Goal: Task Accomplishment & Management: Manage account settings

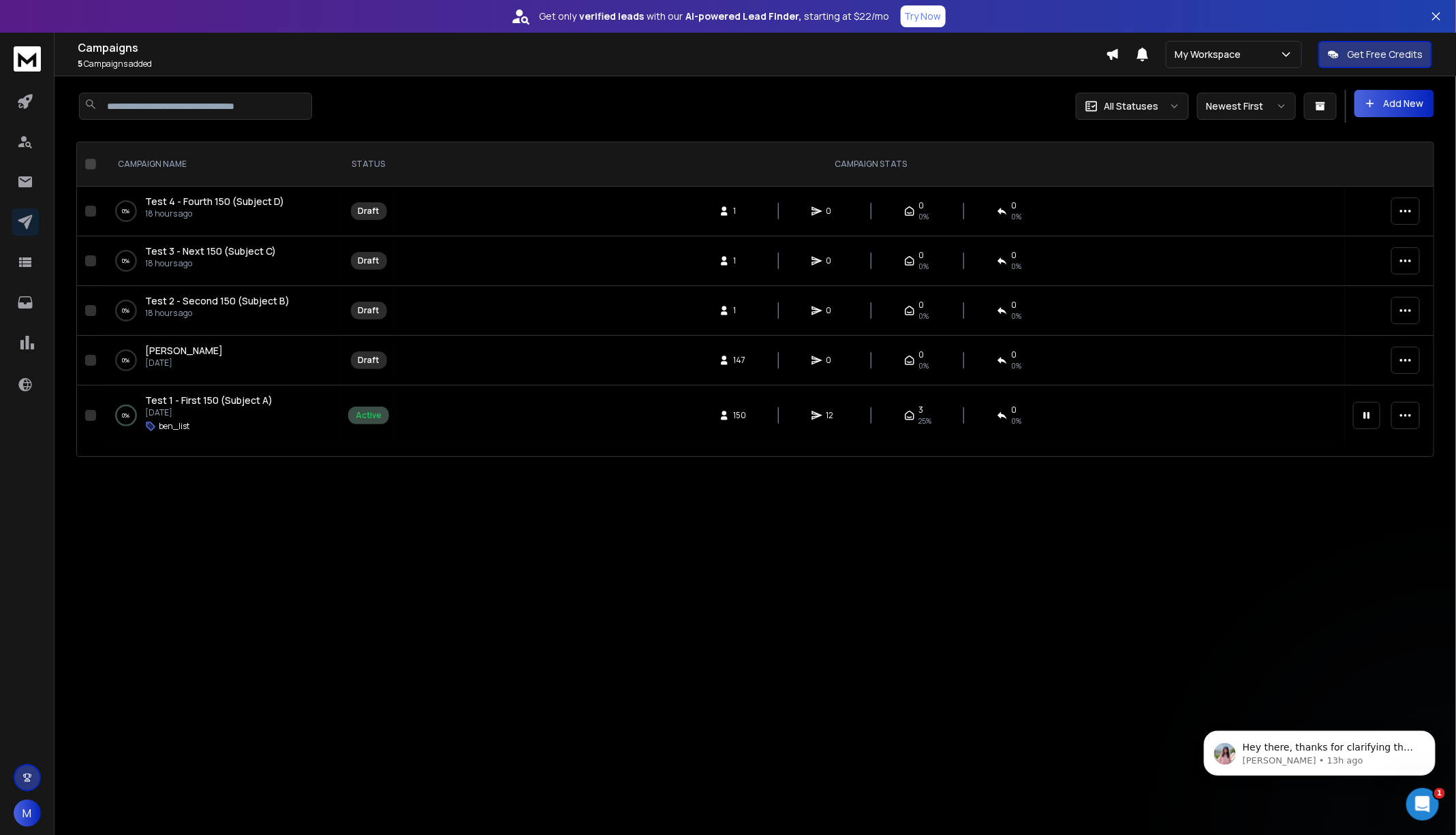
click at [220, 399] on span "Test 1 - First 150 (Subject A)" at bounding box center [209, 400] width 128 height 12
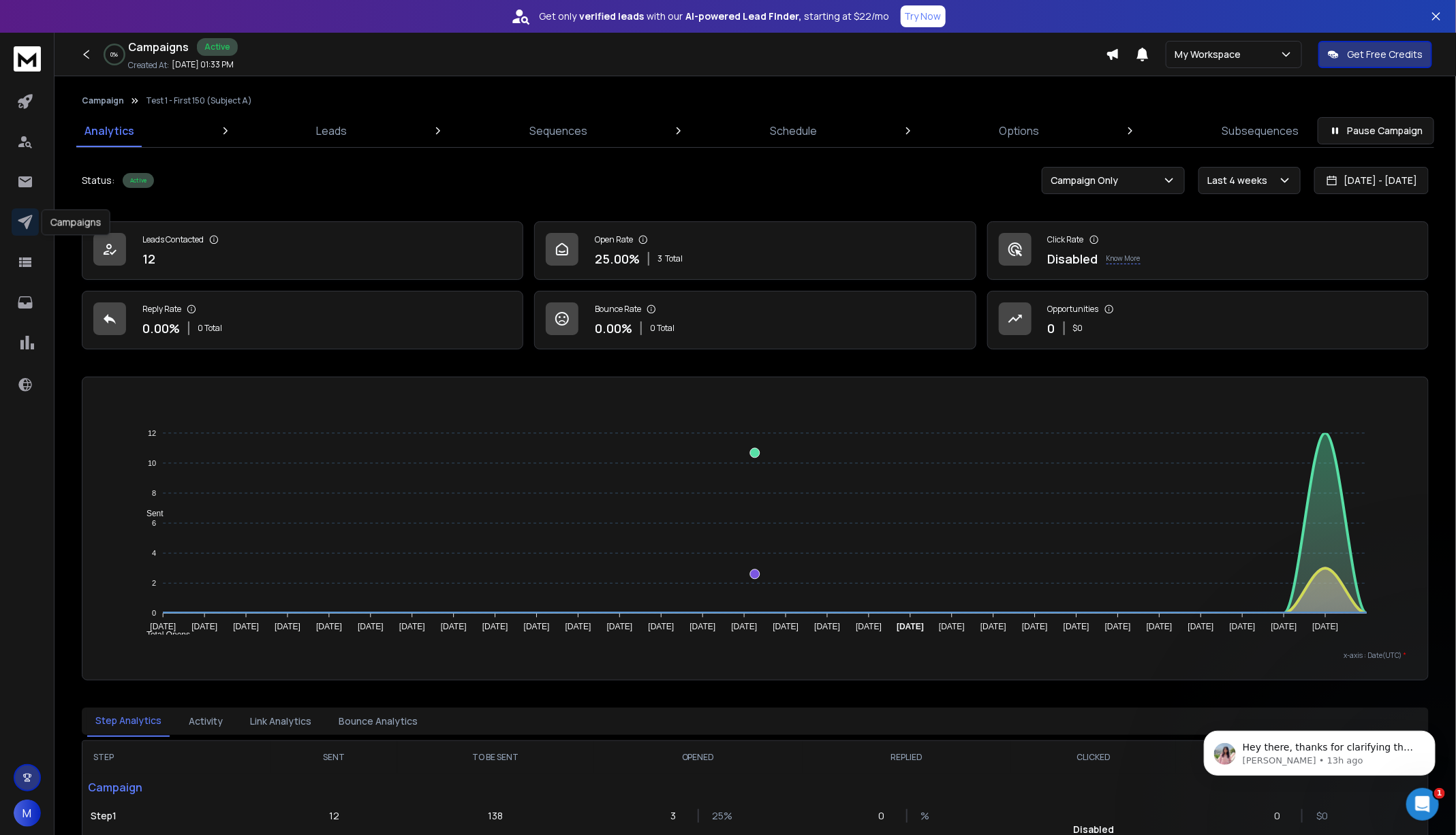
click at [28, 224] on icon at bounding box center [24, 221] width 14 height 14
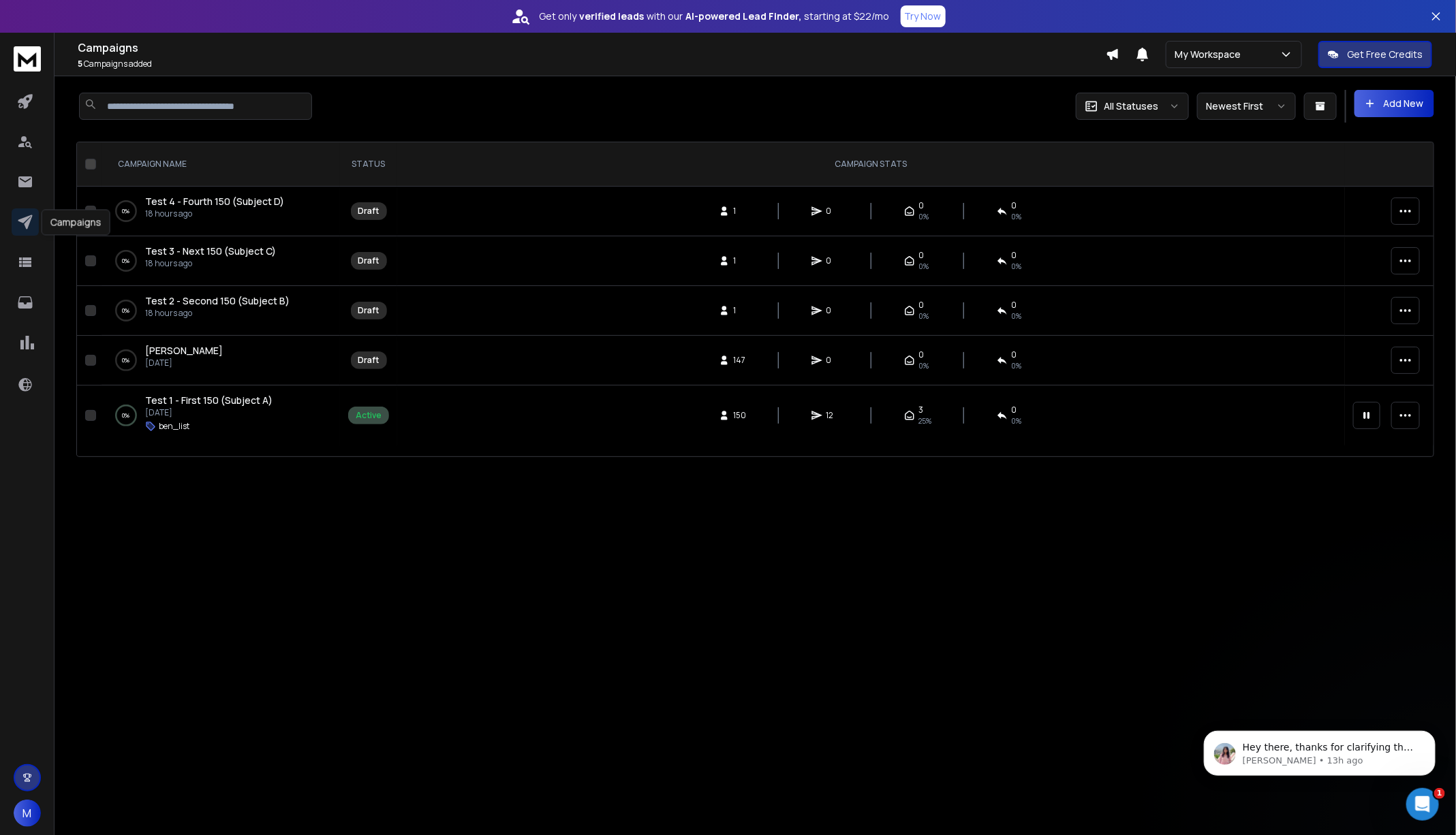
click at [239, 399] on span "Test 1 - First 150 (Subject A)" at bounding box center [209, 400] width 128 height 12
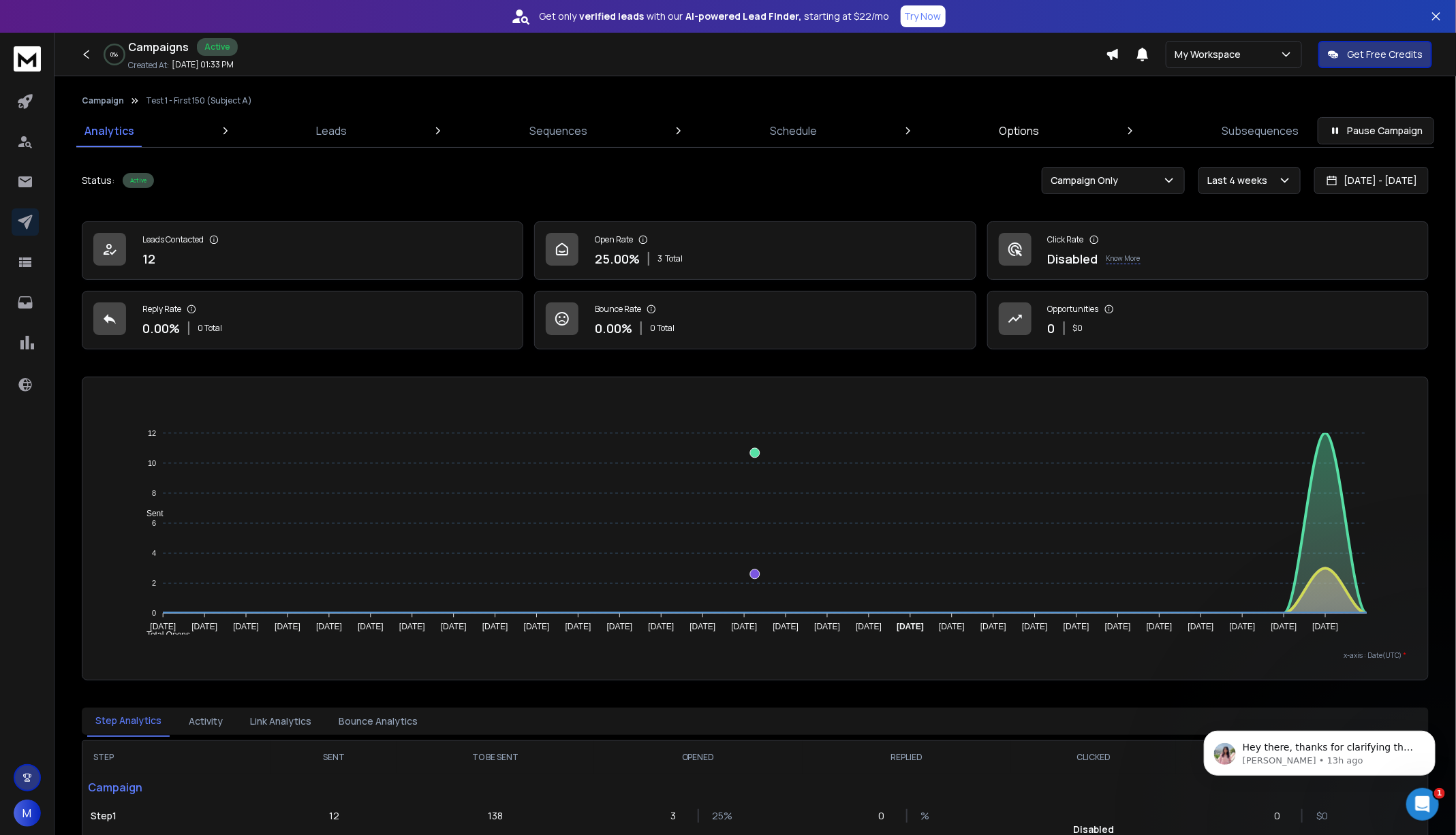
click at [728, 129] on p "Options" at bounding box center [1019, 131] width 40 height 16
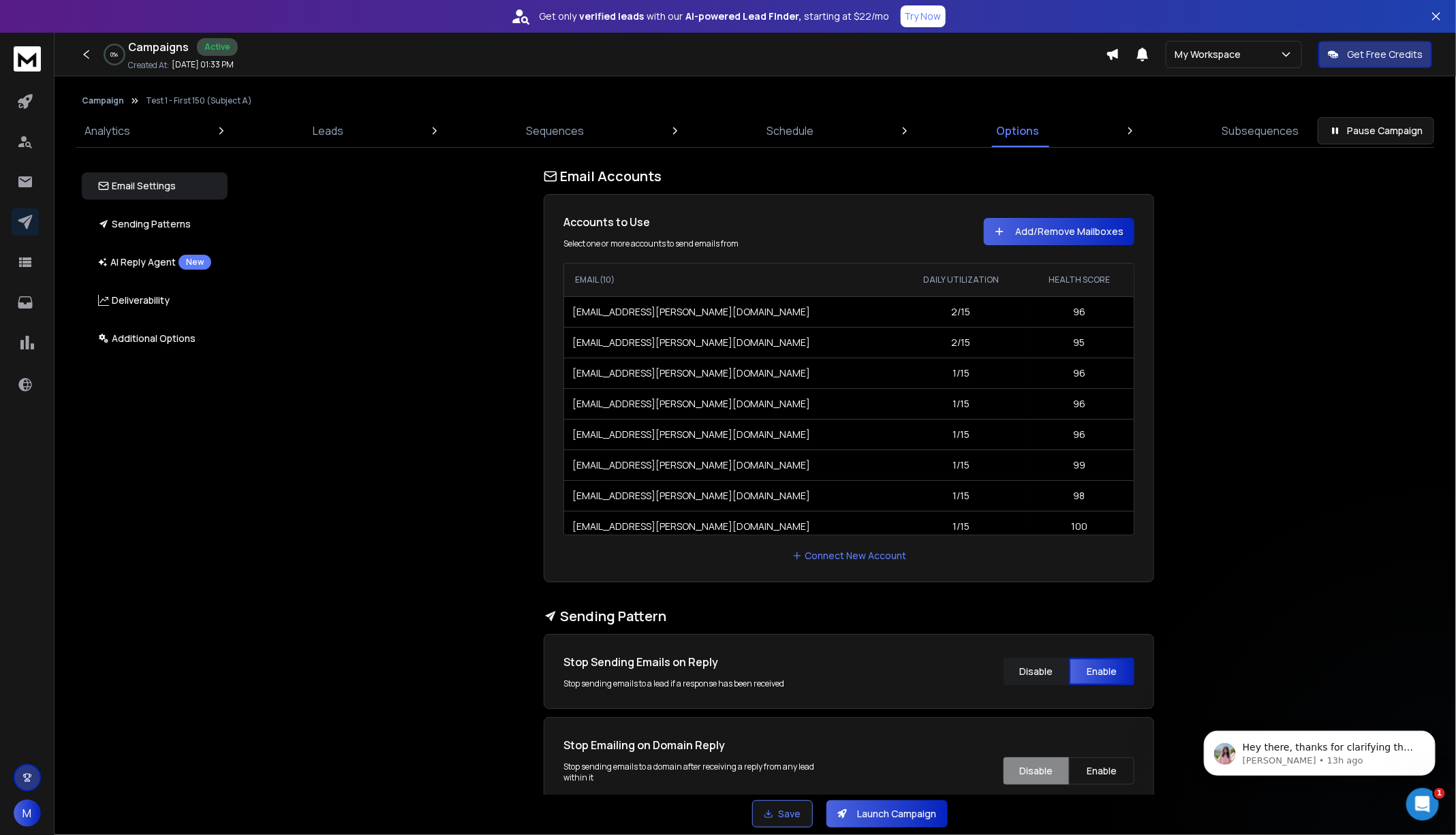
click at [728, 225] on button "Add/Remove Mailboxes" at bounding box center [1059, 232] width 151 height 27
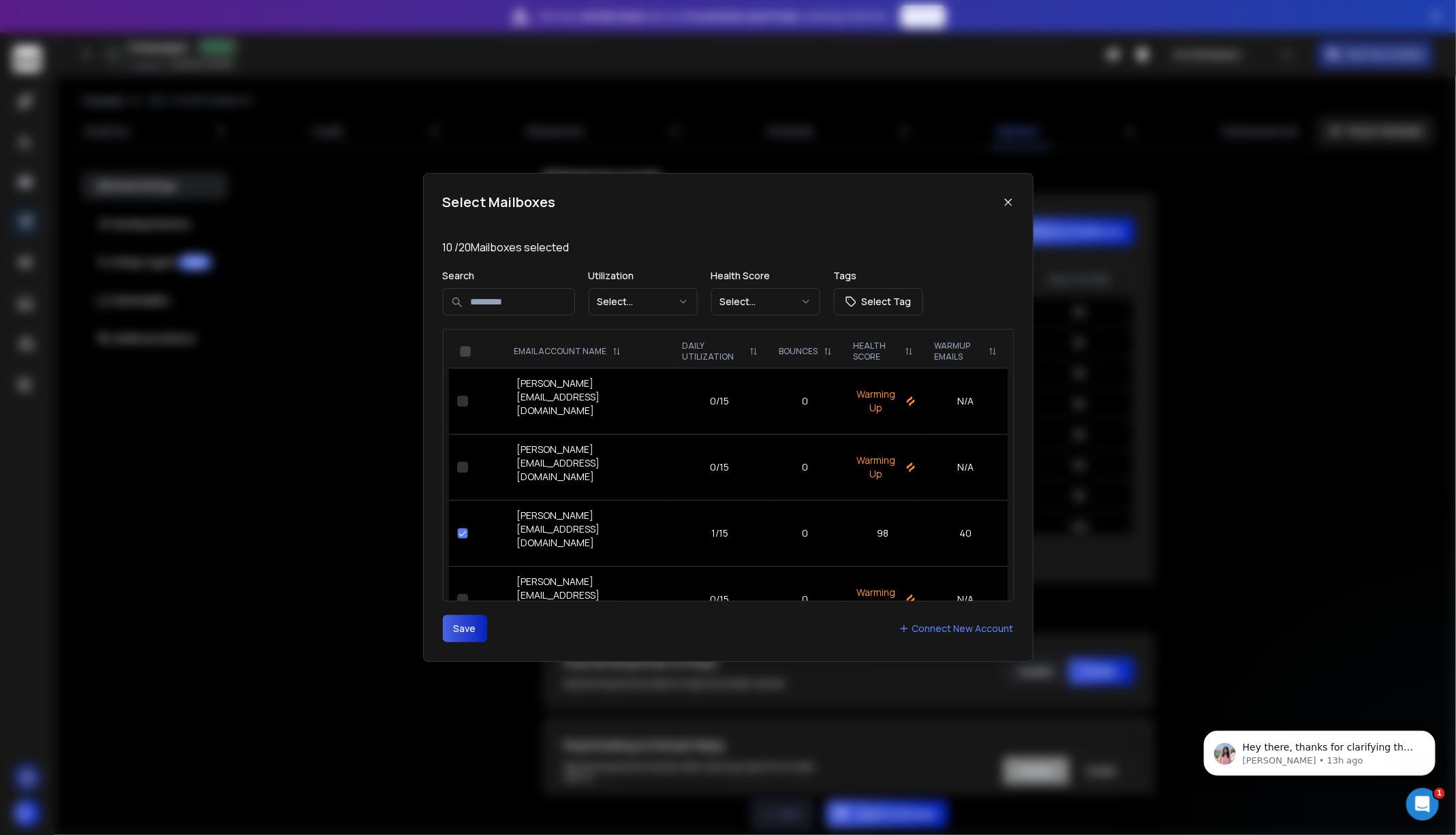
click at [467, 345] on th at bounding box center [476, 352] width 55 height 33
click at [467, 348] on button "button" at bounding box center [465, 351] width 11 height 11
click at [473, 622] on button "Save" at bounding box center [465, 628] width 44 height 27
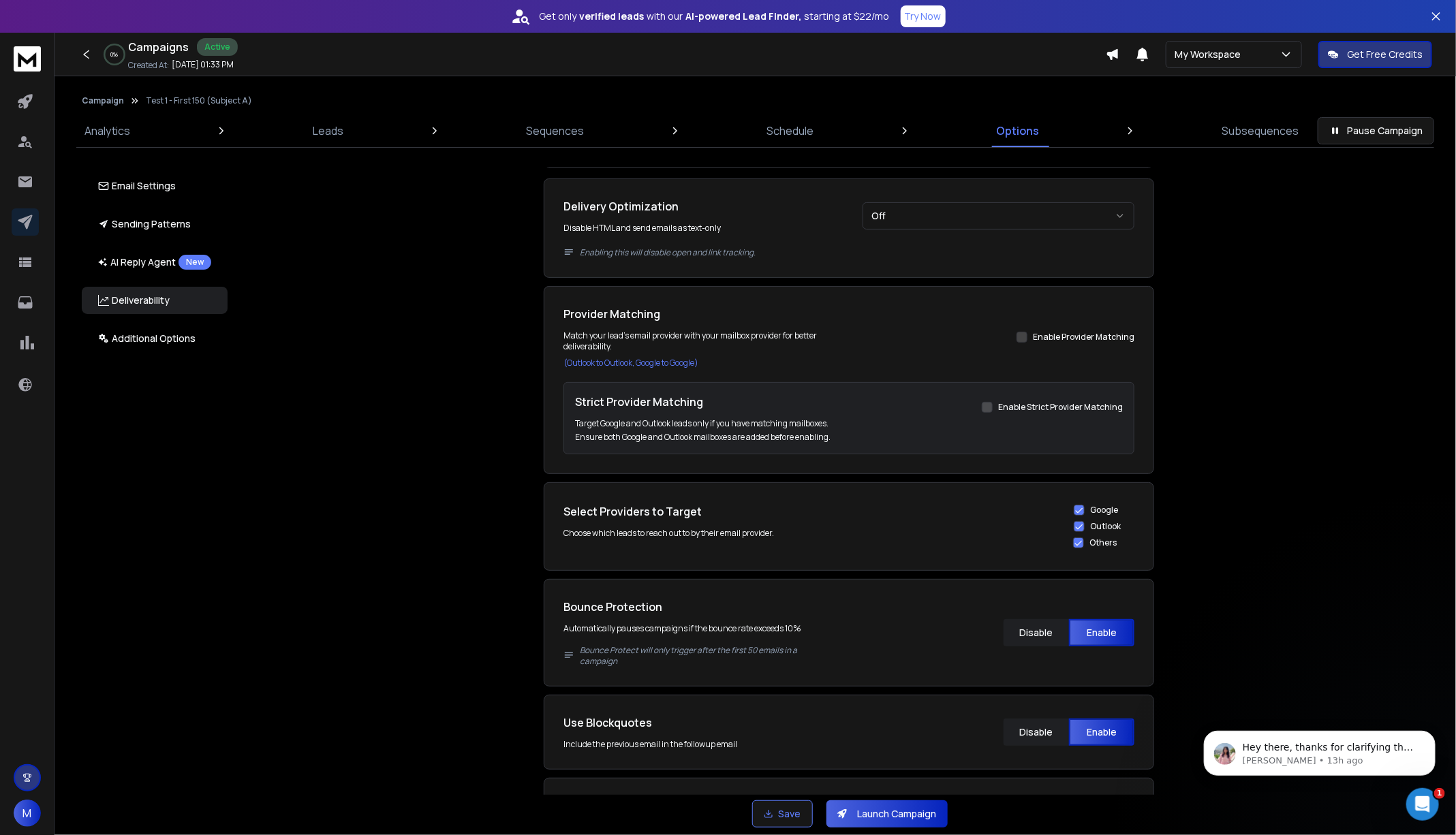
scroll to position [1723, 0]
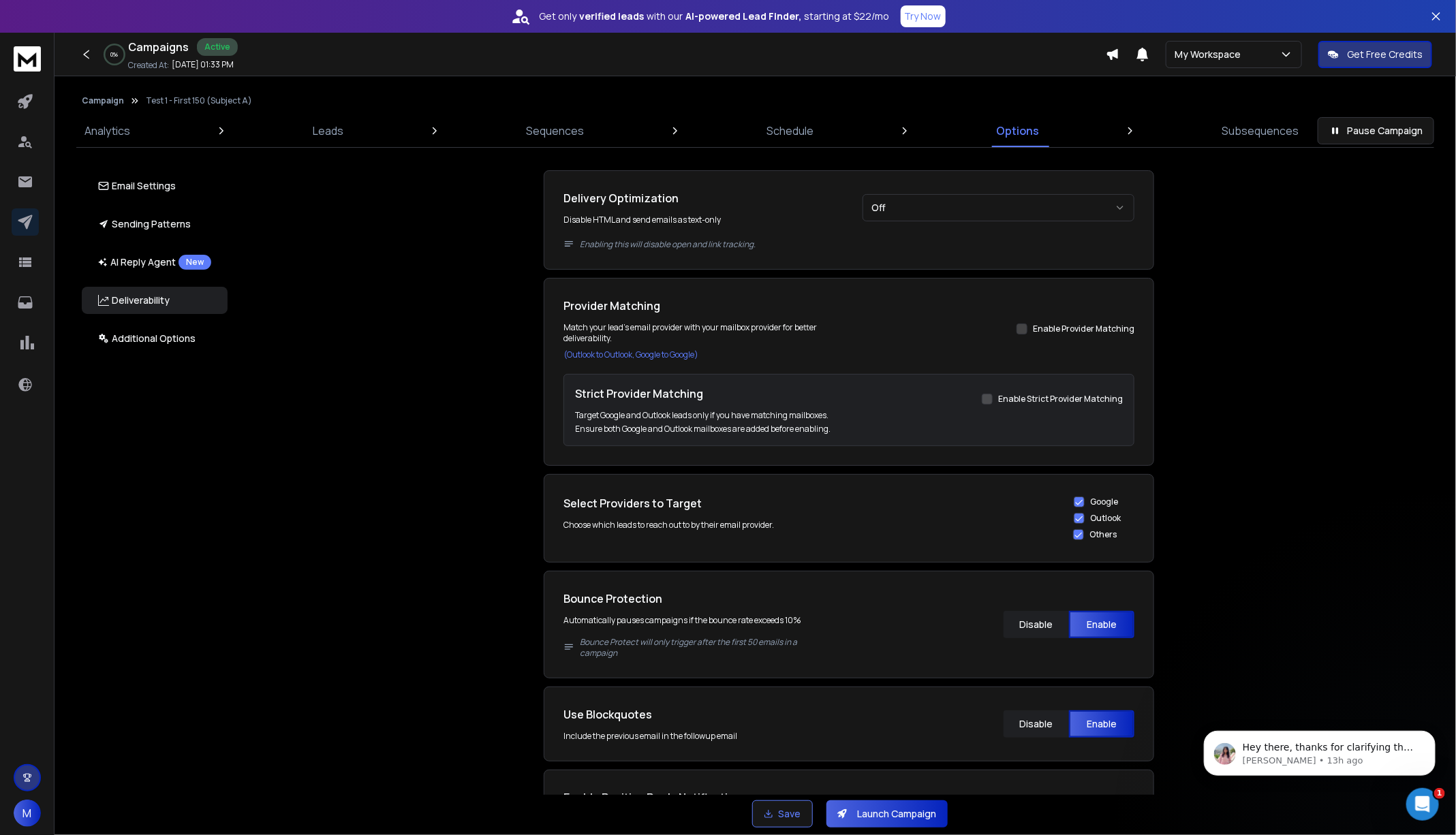
click at [728, 324] on button "Enable Provider Matching" at bounding box center [1022, 329] width 11 height 11
click at [728, 809] on button "Save" at bounding box center [782, 814] width 61 height 27
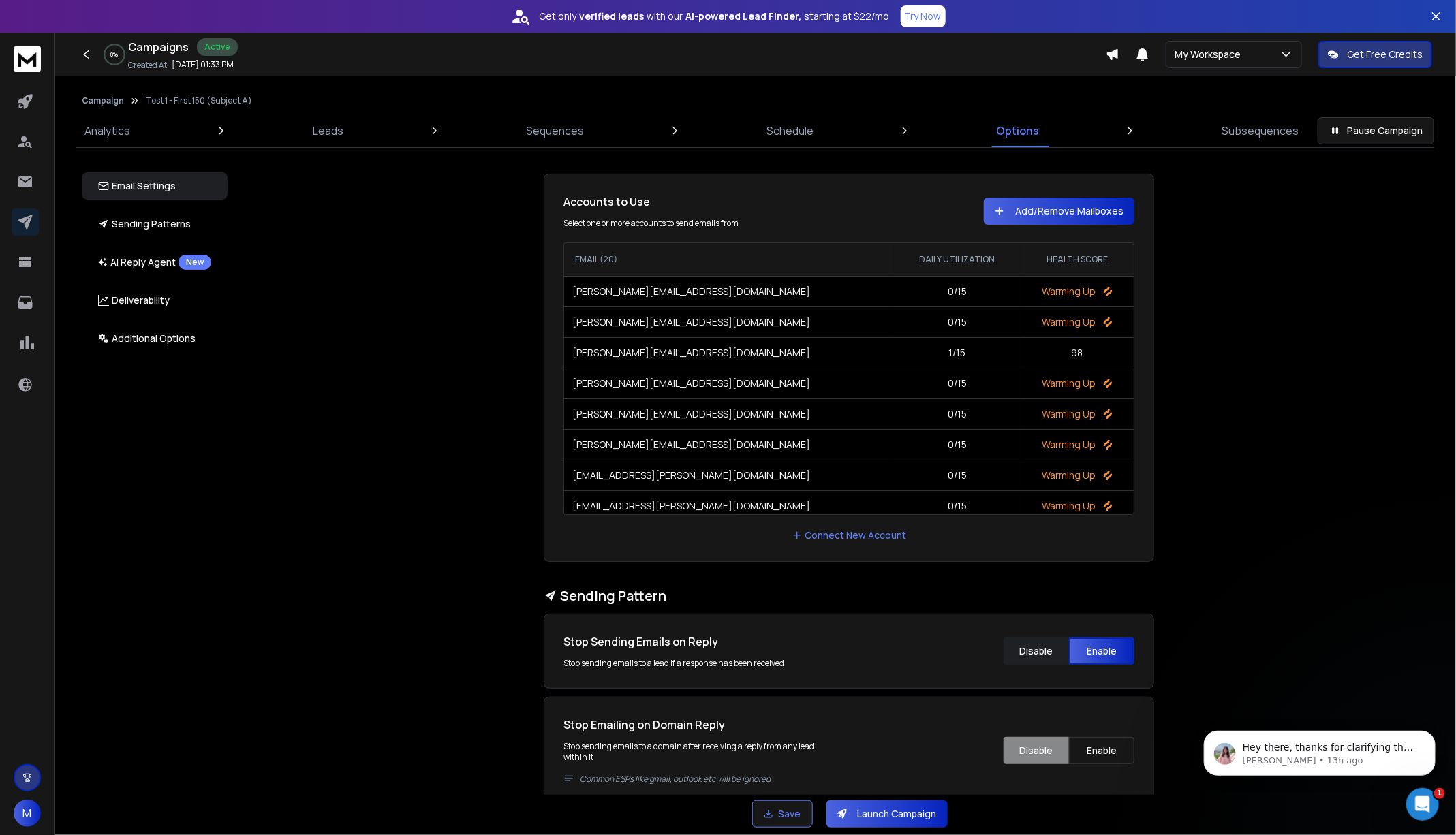
scroll to position [0, 0]
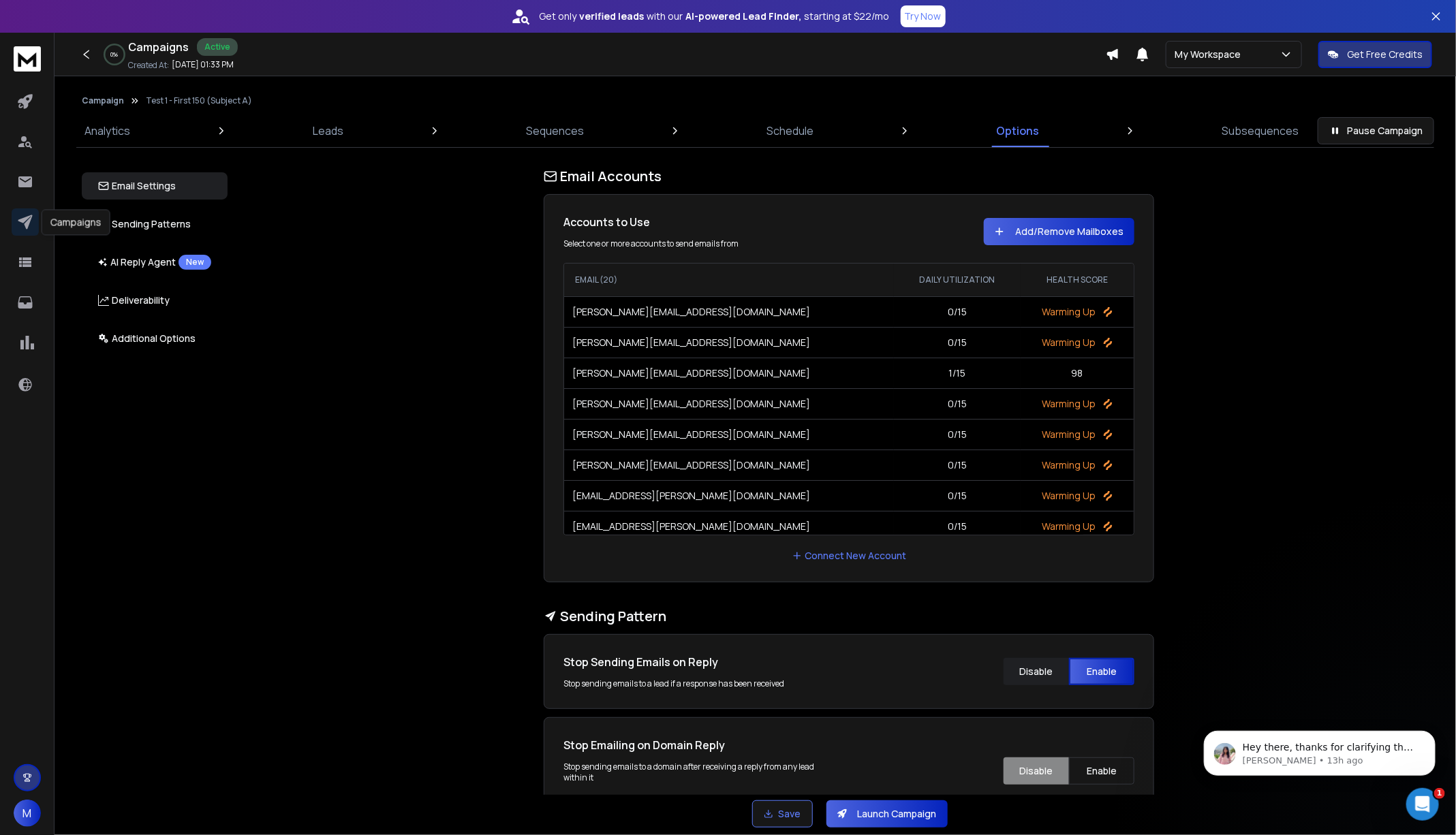
click at [29, 221] on icon at bounding box center [24, 221] width 14 height 14
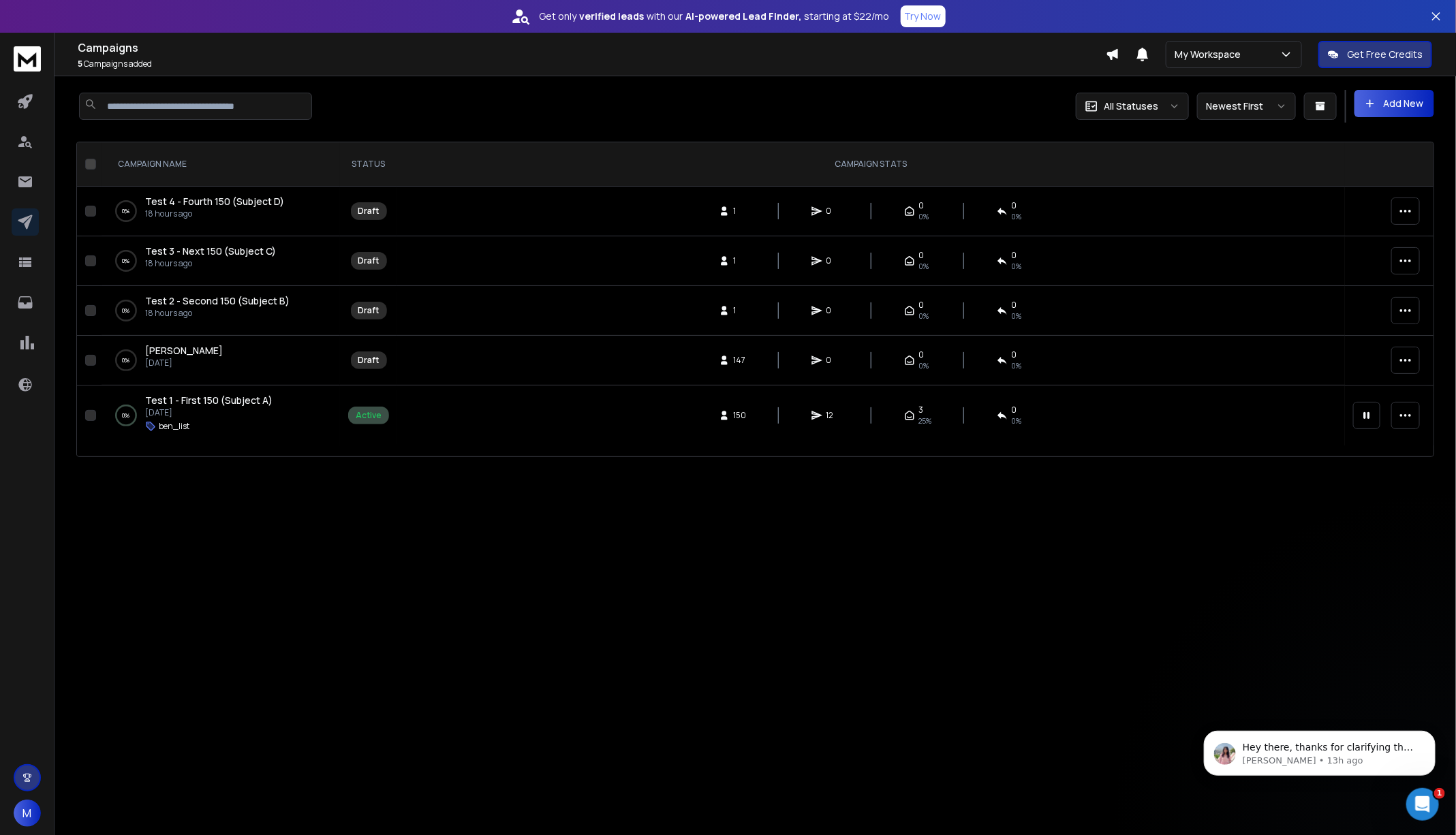
click at [242, 294] on span "Test 2 - Second 150 (Subject B)" at bounding box center [217, 300] width 144 height 12
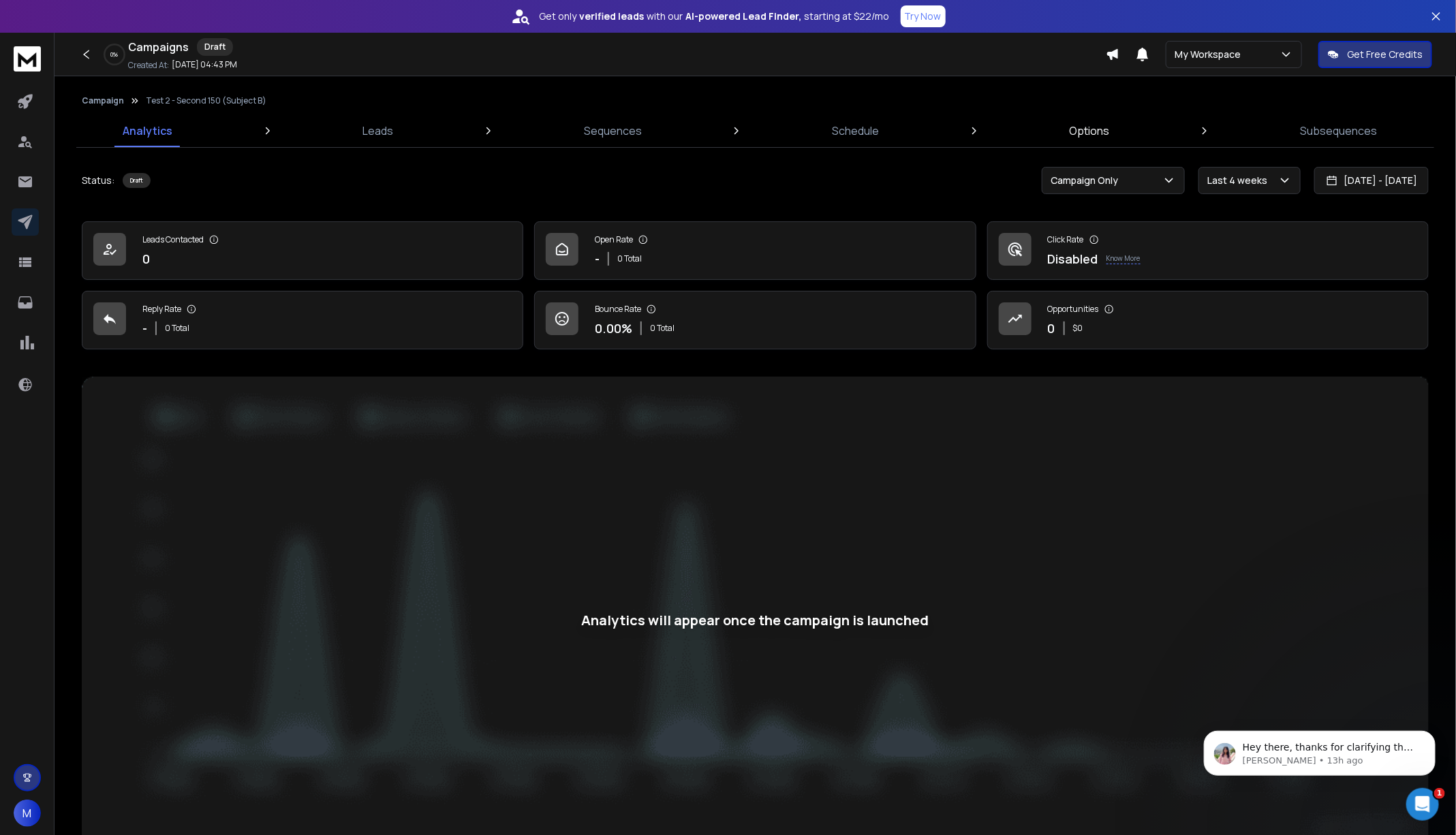
click at [728, 132] on p "Options" at bounding box center [1090, 131] width 40 height 16
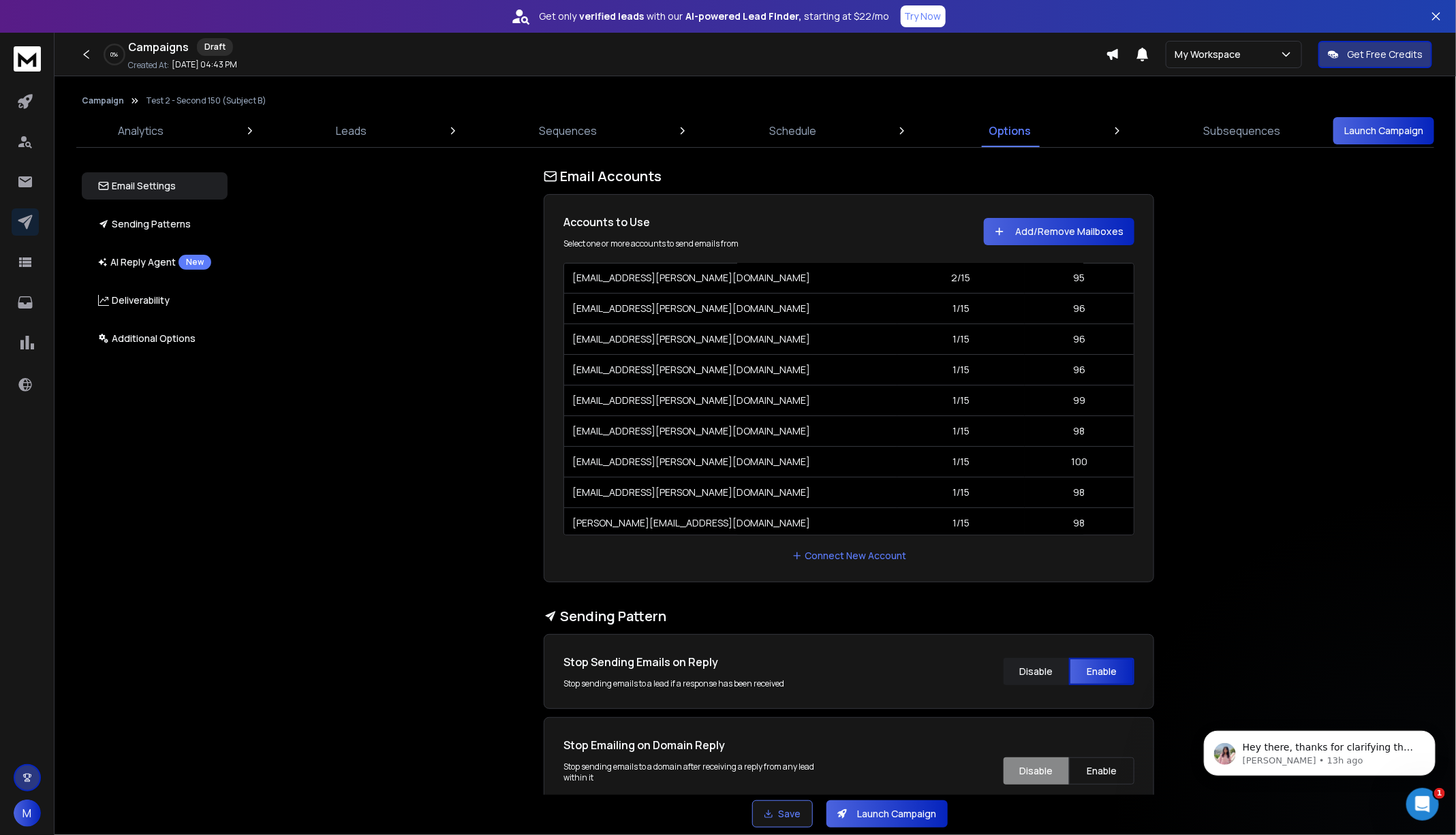
click at [728, 233] on button "Add/Remove Mailboxes" at bounding box center [1059, 232] width 151 height 27
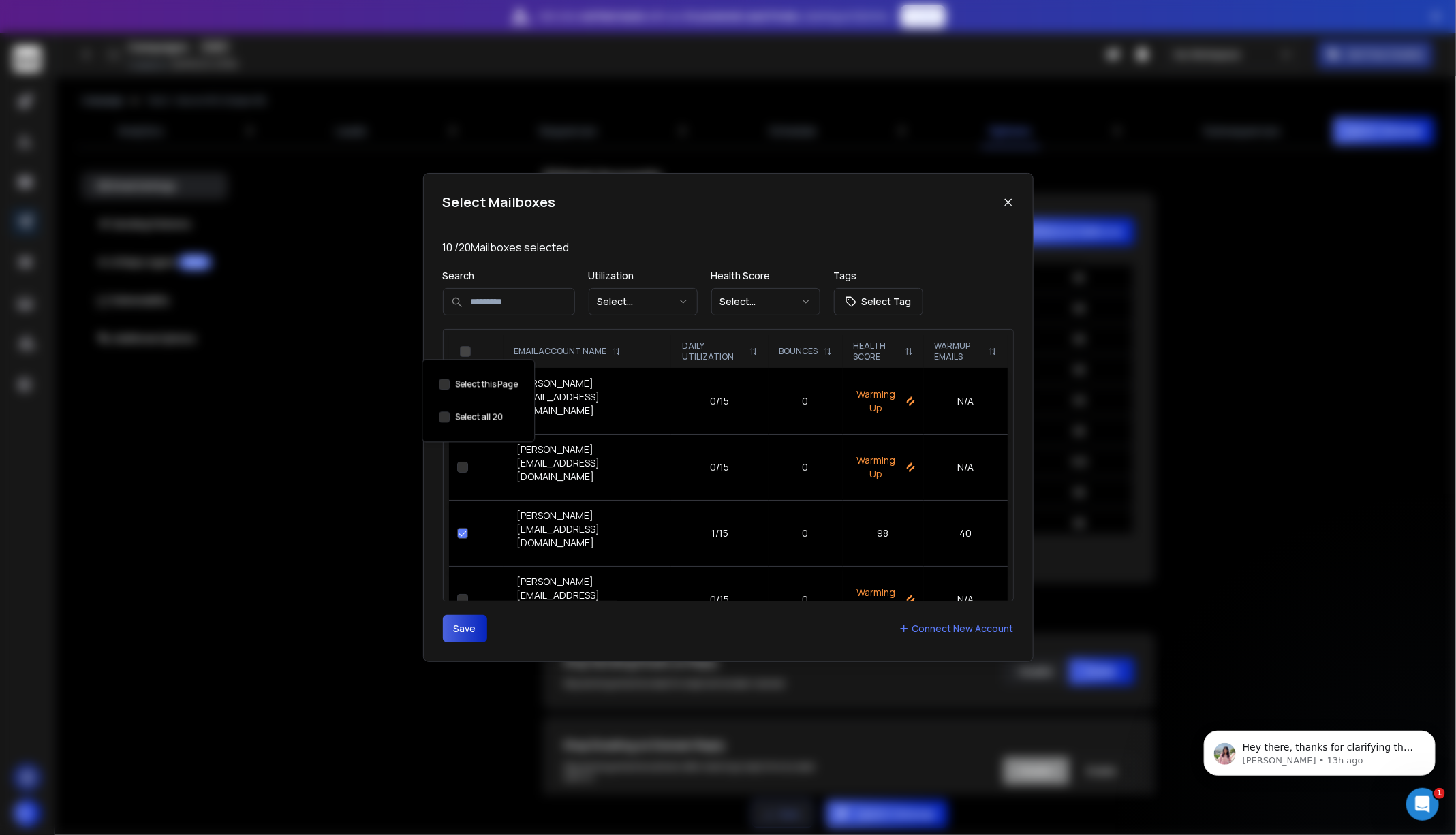
click at [460, 351] on button "Select this Page" at bounding box center [465, 351] width 11 height 11
click at [462, 636] on button "Save" at bounding box center [465, 628] width 44 height 27
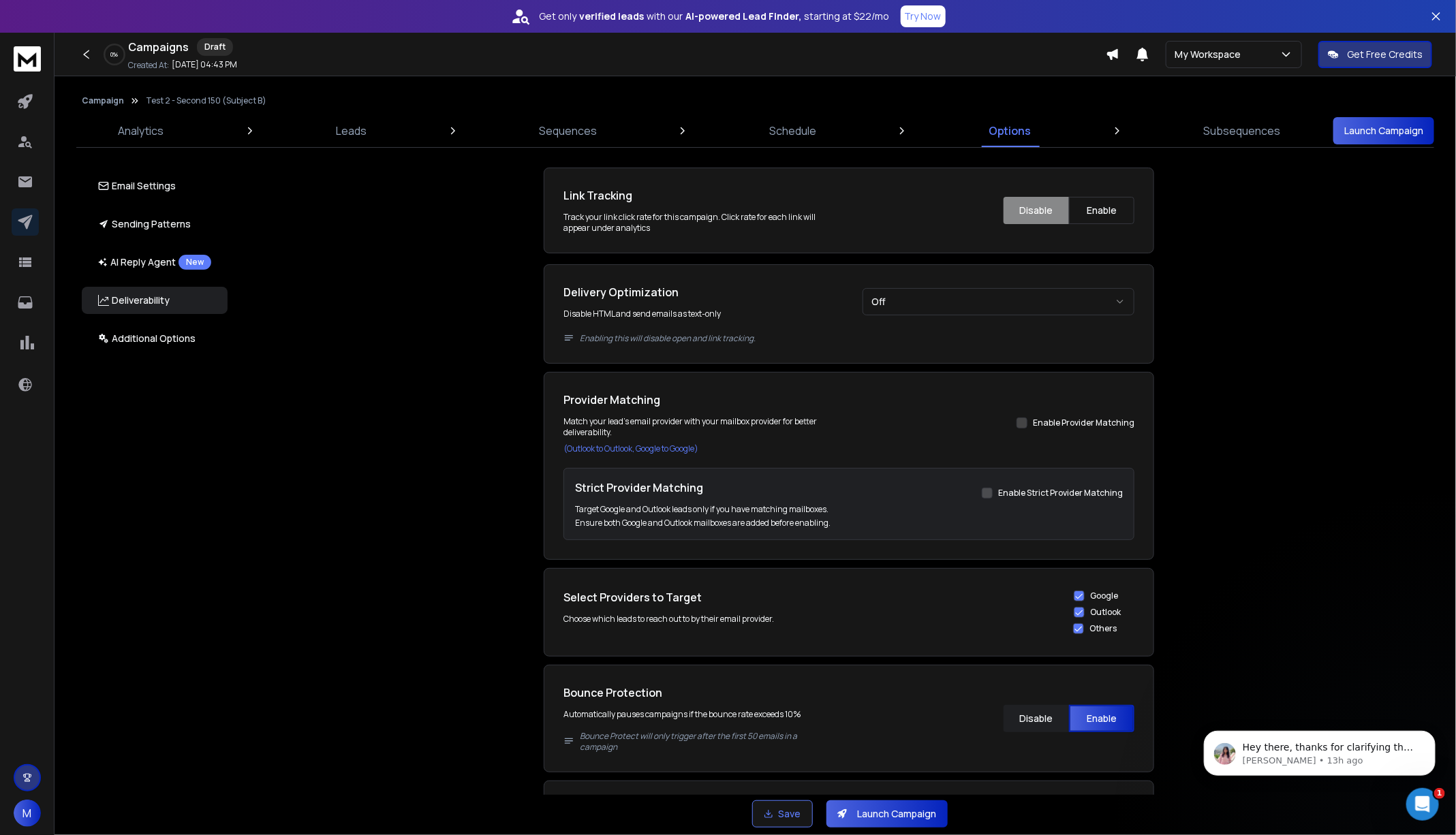
scroll to position [1697, 0]
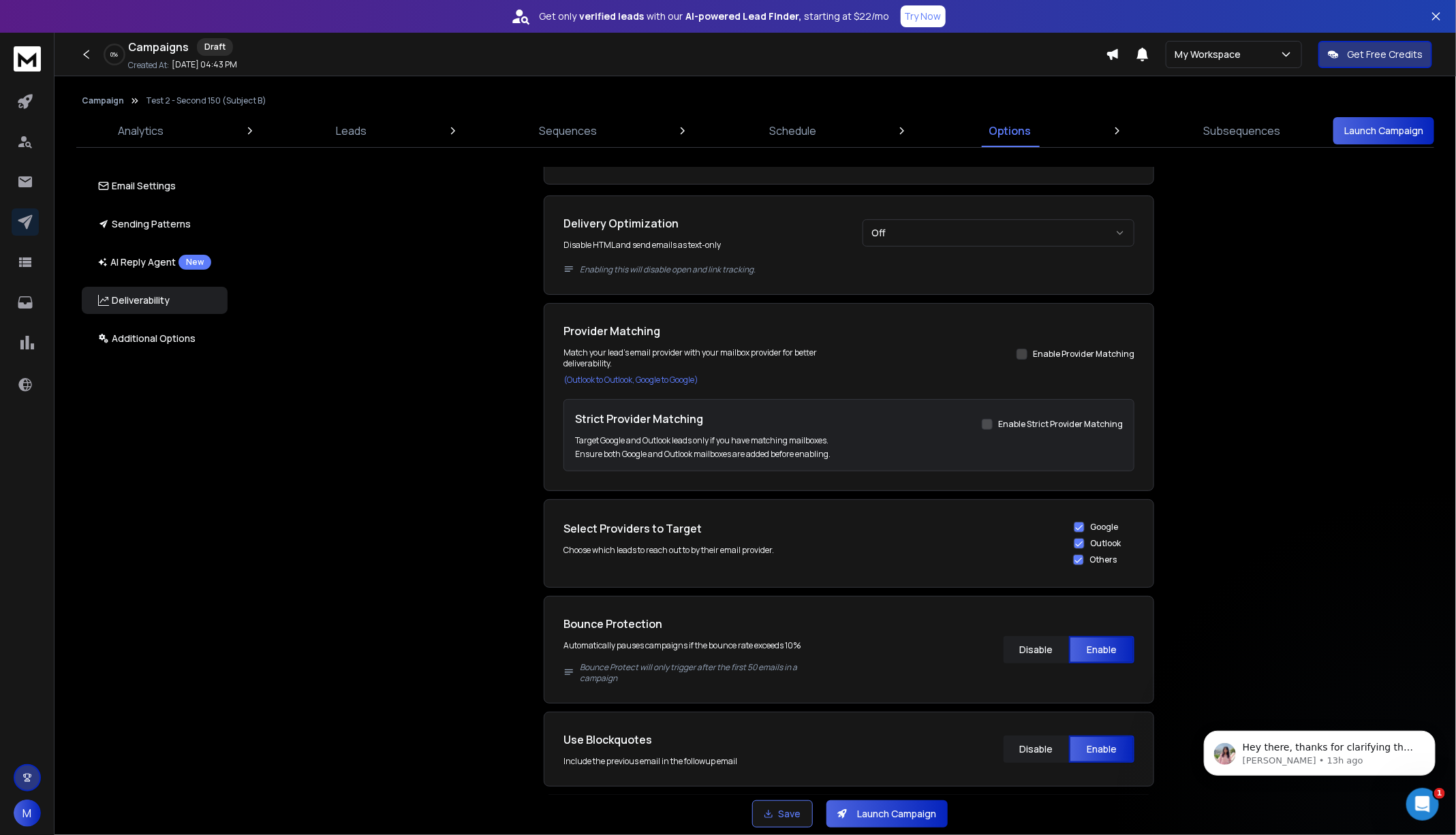
click at [728, 349] on div "Enable Provider Matching" at bounding box center [1075, 354] width 118 height 11
click at [728, 349] on button "Enable Provider Matching" at bounding box center [1022, 354] width 11 height 11
click at [728, 818] on button "Save" at bounding box center [782, 814] width 61 height 27
click at [86, 59] on icon at bounding box center [86, 54] width 12 height 12
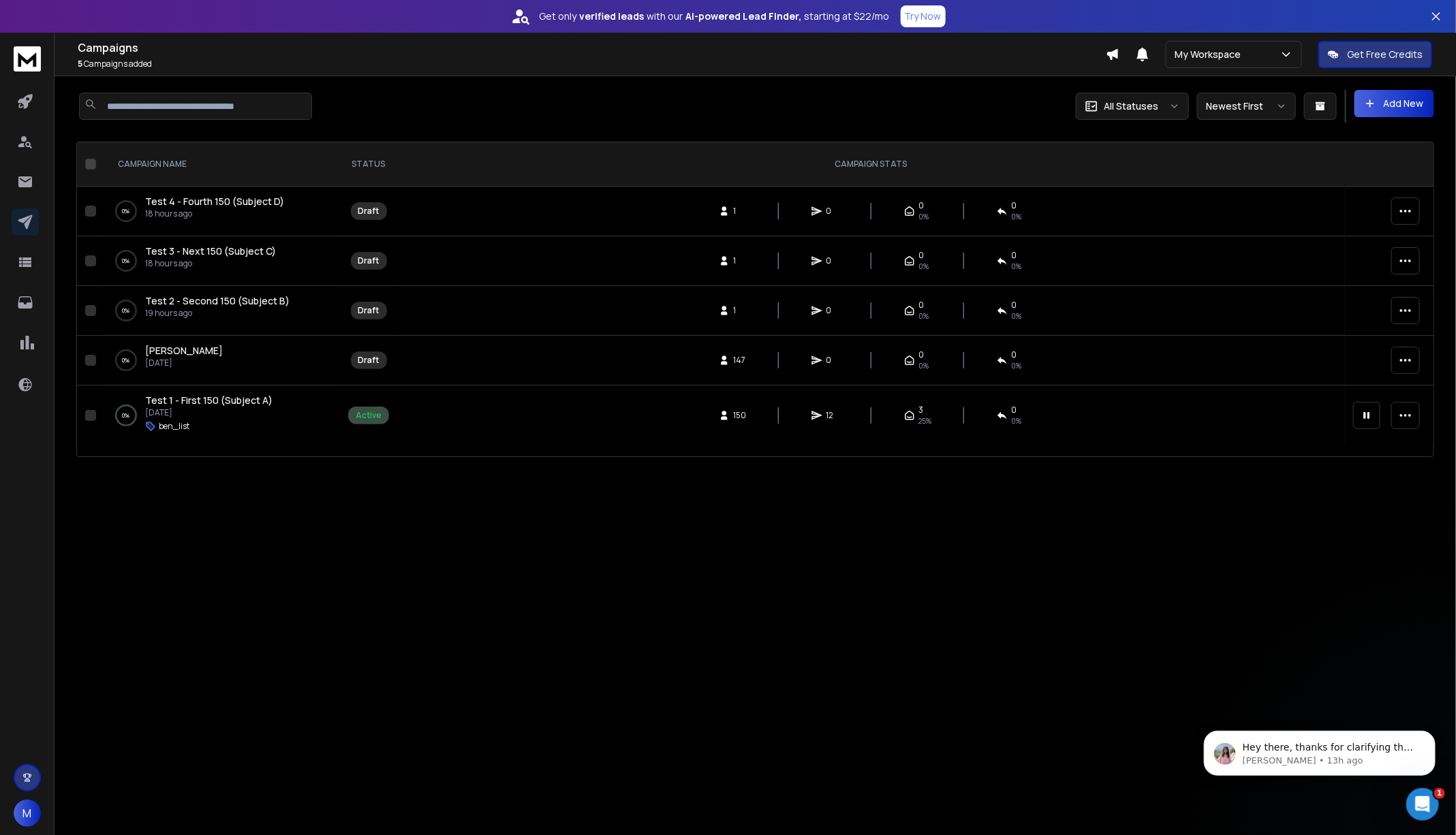
click at [260, 253] on span "Test 3 - Next 150 (Subject C)" at bounding box center [210, 251] width 131 height 12
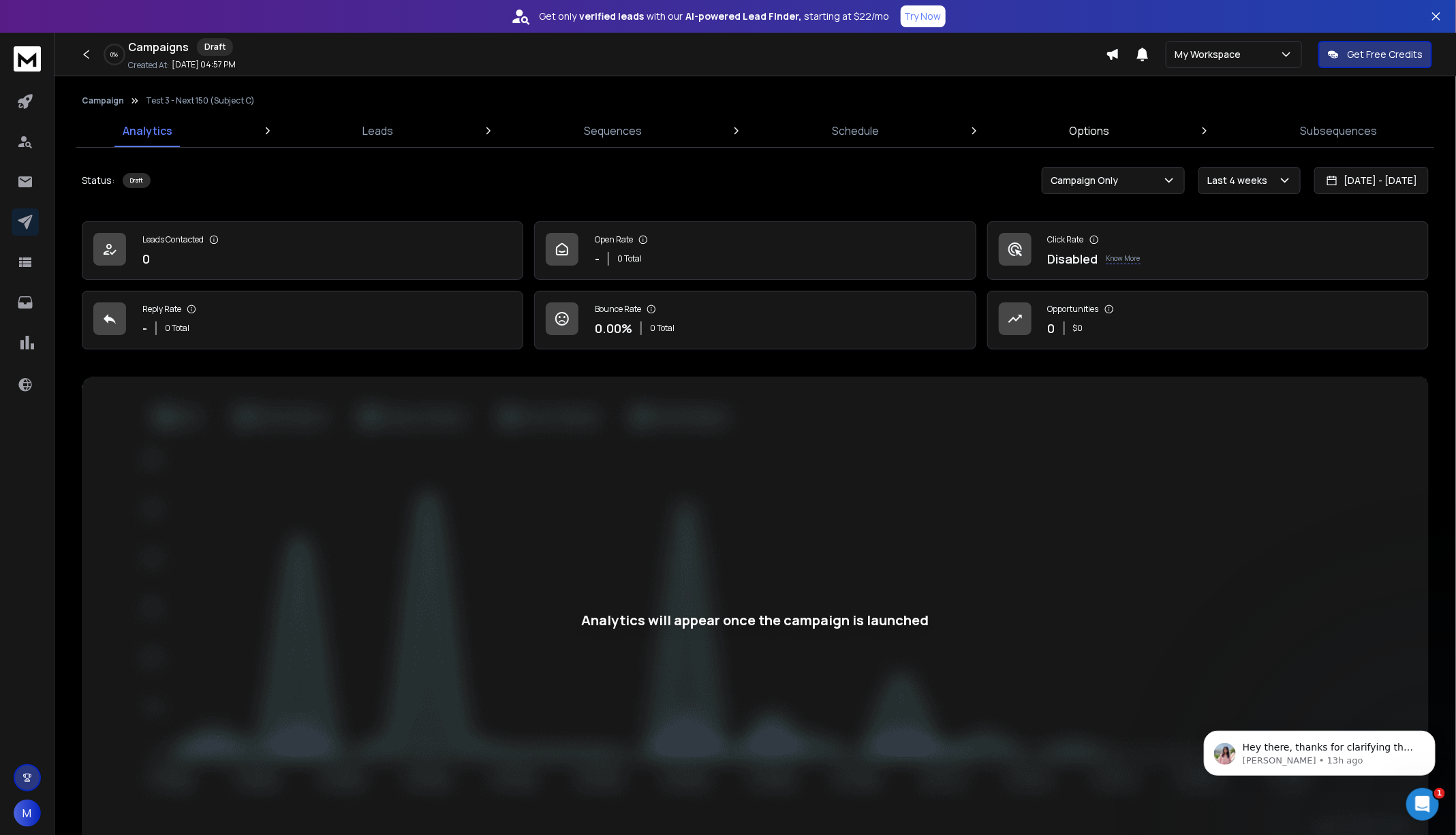
click at [728, 128] on p "Options" at bounding box center [1090, 131] width 40 height 16
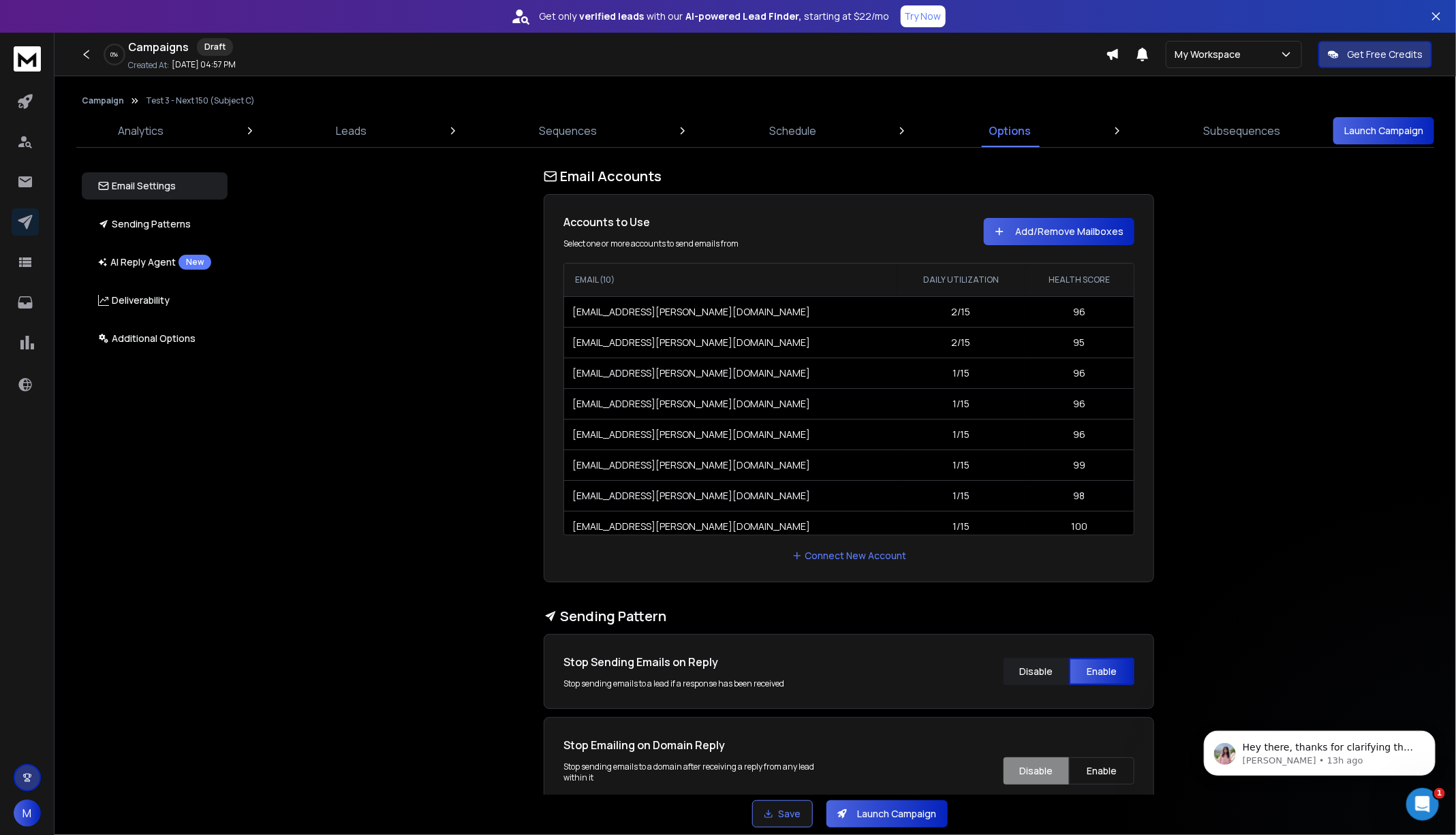
click at [728, 228] on button "Add/Remove Mailboxes" at bounding box center [1059, 232] width 151 height 27
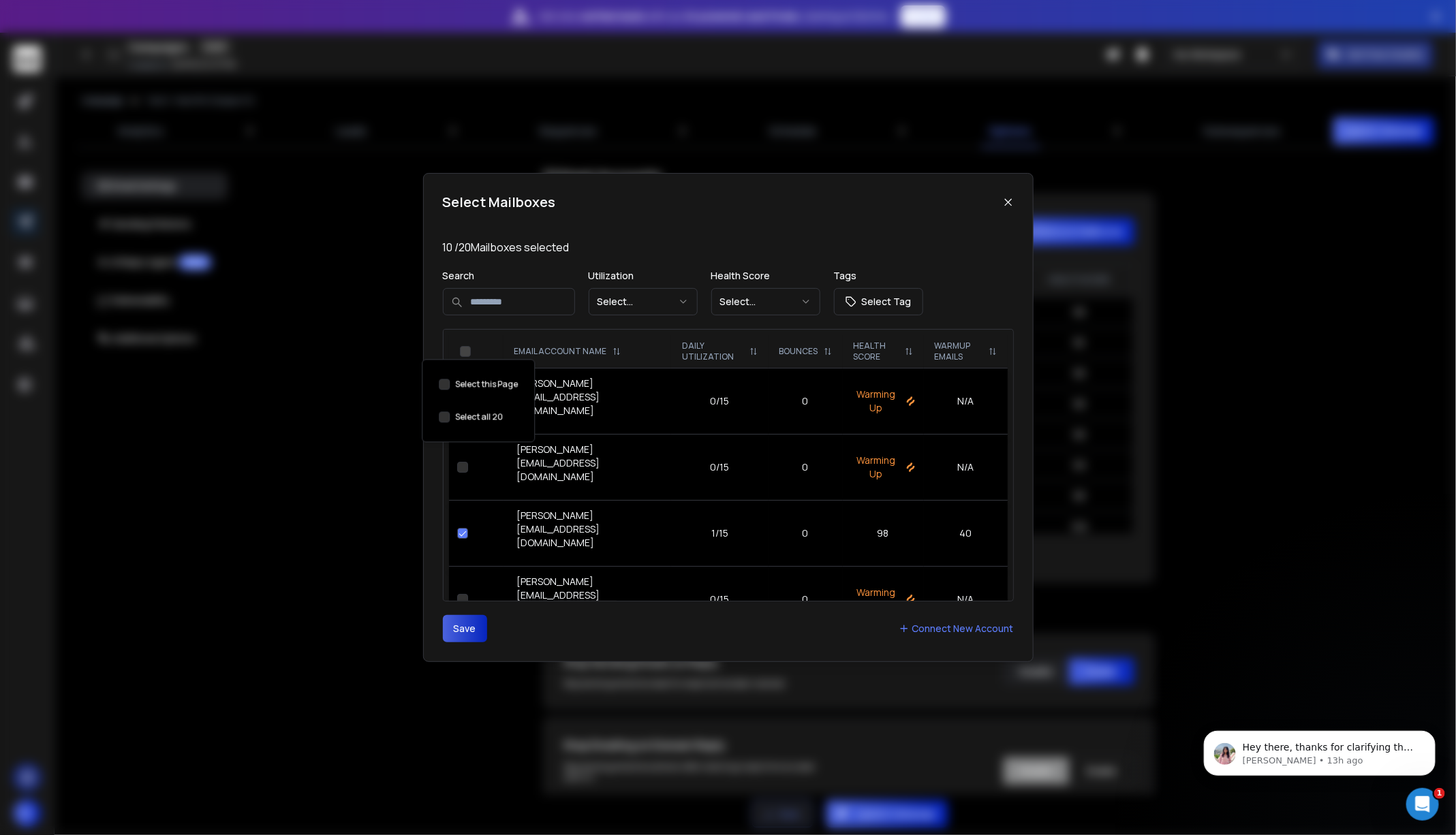
click at [465, 353] on button "Select this Page" at bounding box center [465, 351] width 11 height 11
click at [457, 633] on button "Save" at bounding box center [465, 628] width 44 height 27
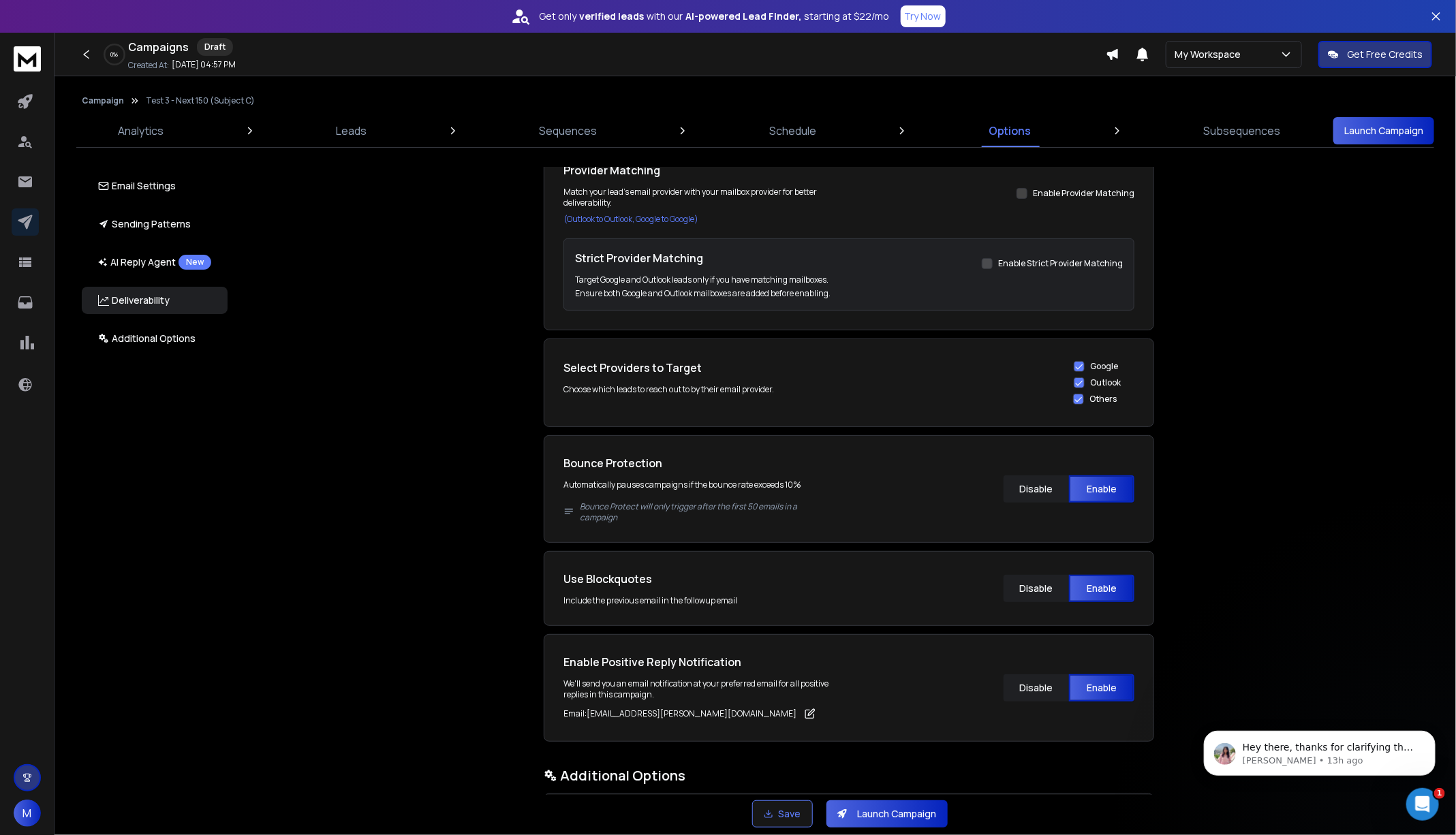
scroll to position [1839, 0]
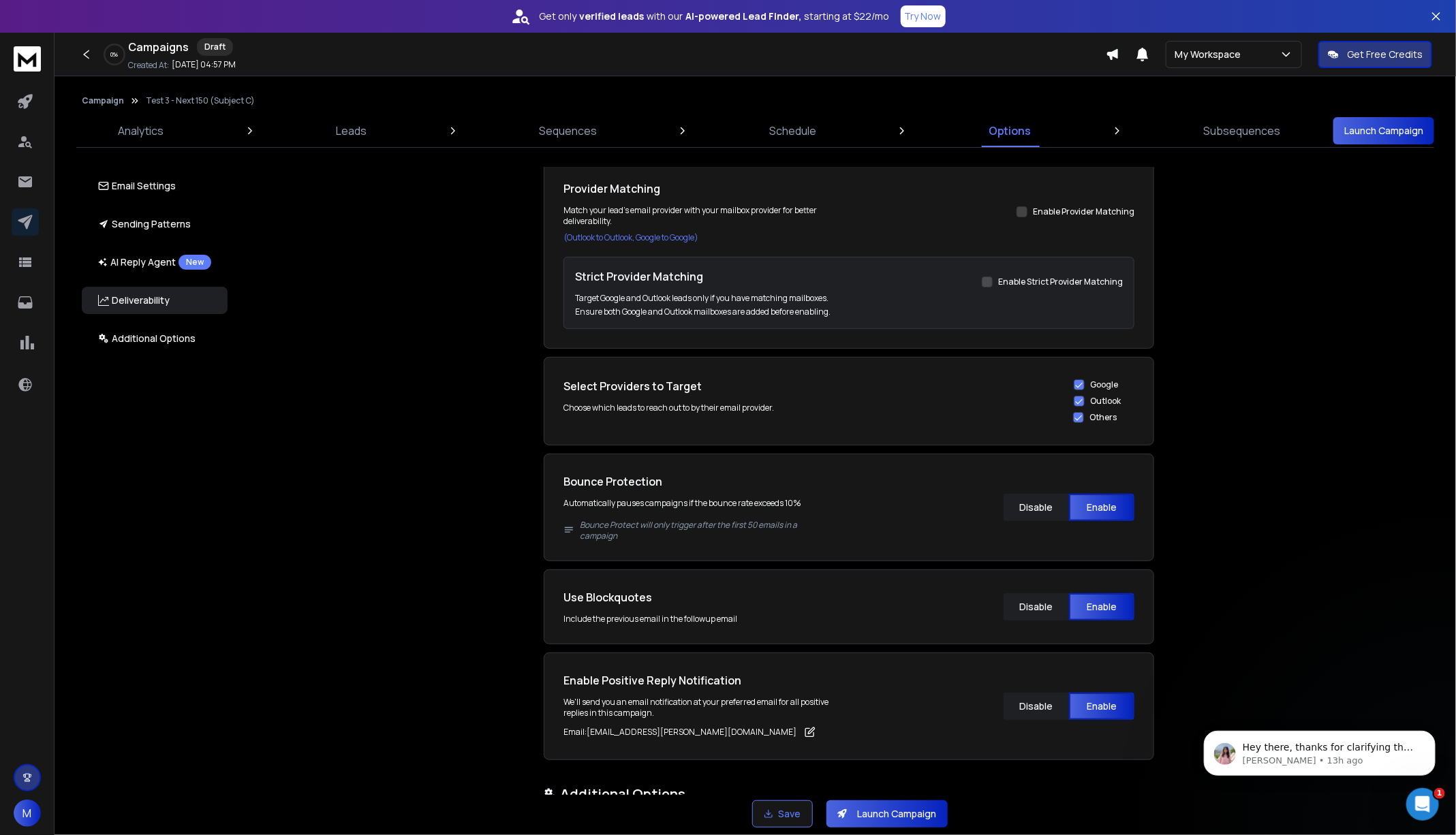
click at [728, 207] on button "Enable Provider Matching" at bounding box center [1022, 211] width 11 height 11
click at [728, 807] on button "Save" at bounding box center [782, 814] width 61 height 27
click at [86, 58] on icon at bounding box center [86, 54] width 12 height 12
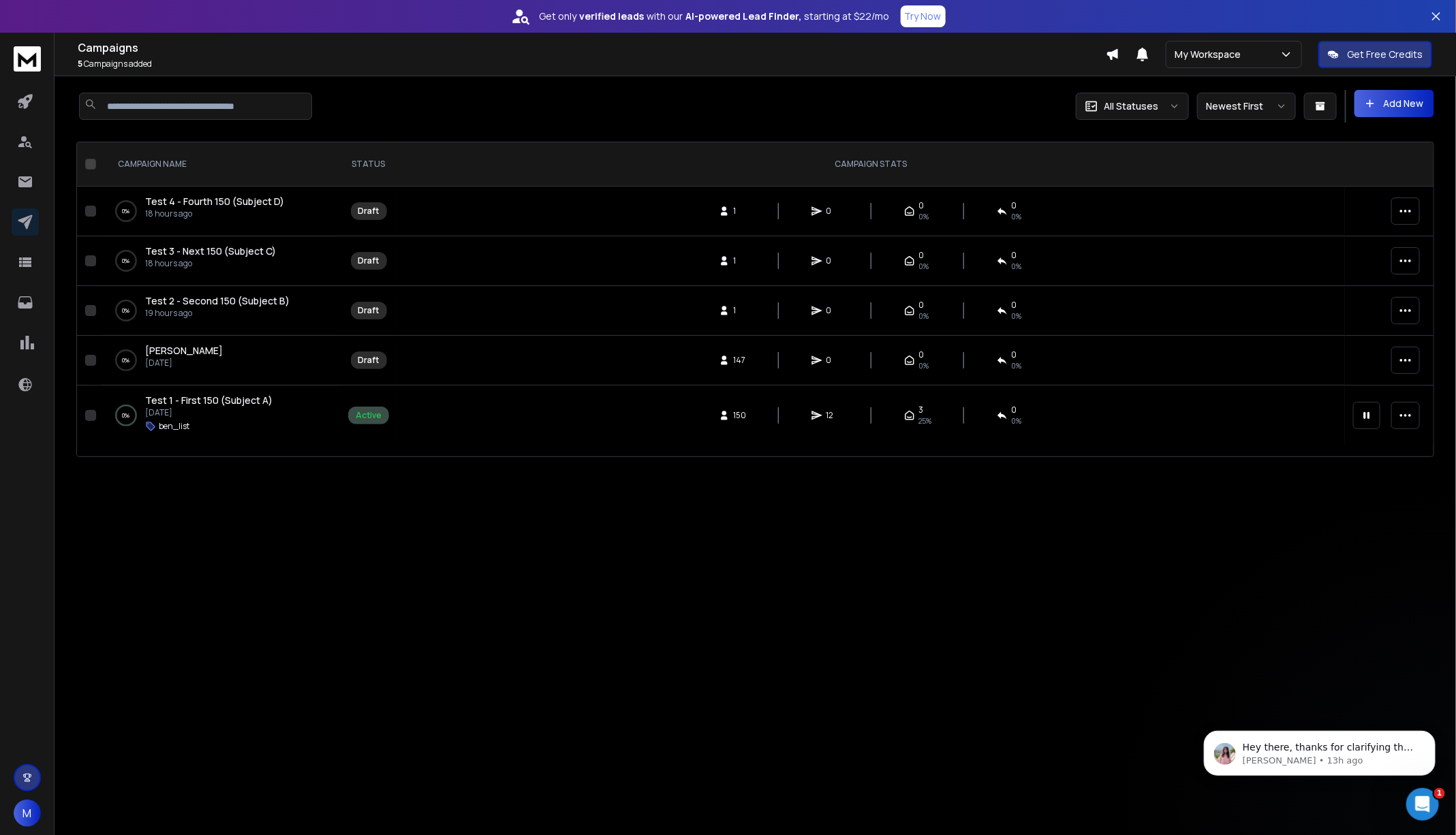
click at [266, 198] on span "Test 4 - Fourth 150 (Subject D)" at bounding box center [214, 201] width 139 height 12
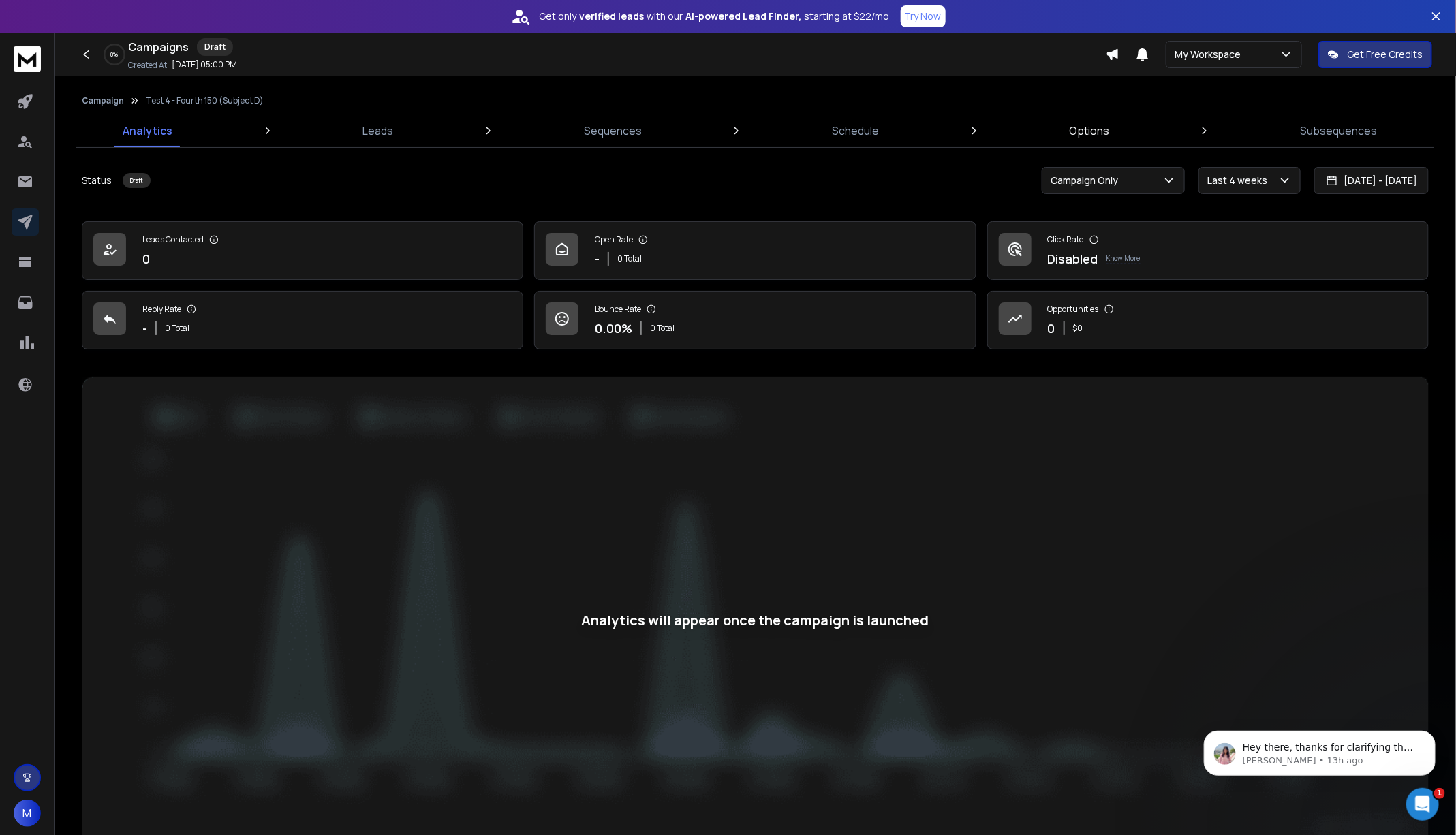
click at [728, 139] on link "Options" at bounding box center [1090, 131] width 57 height 33
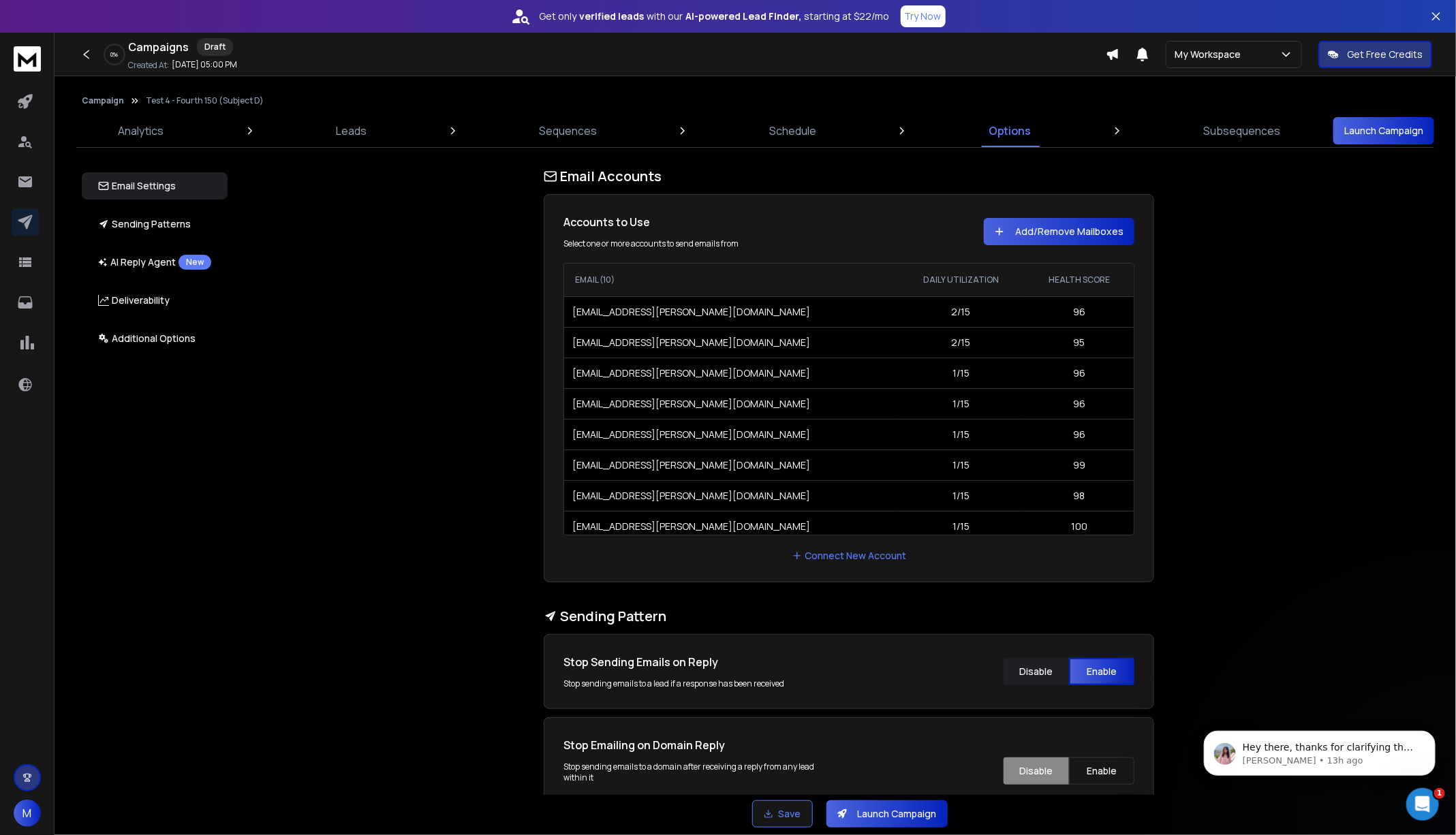
click at [728, 228] on button "Add/Remove Mailboxes" at bounding box center [1059, 232] width 151 height 27
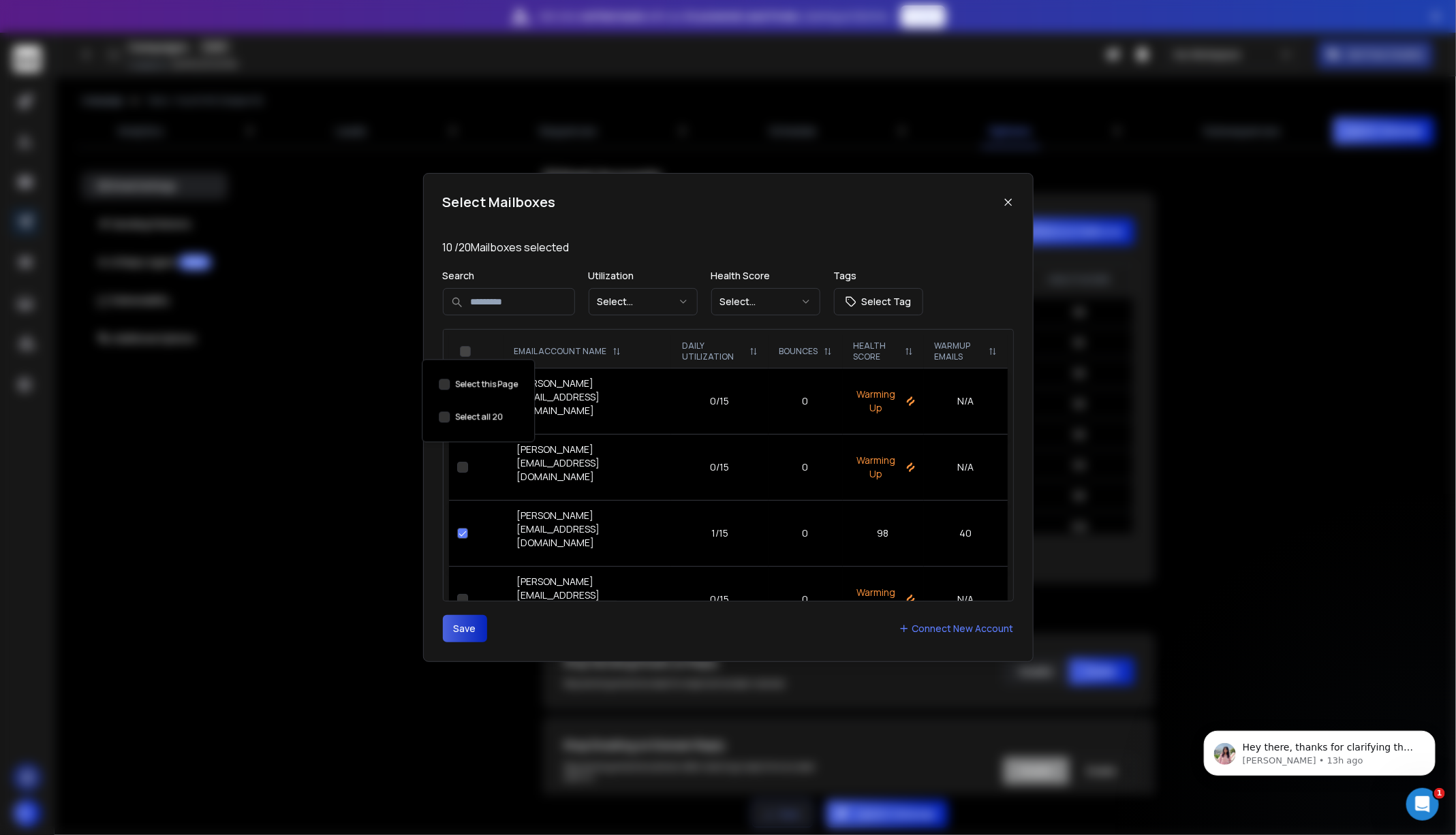
click at [465, 350] on button "Select this Page" at bounding box center [465, 351] width 11 height 11
click at [461, 631] on button "Save" at bounding box center [465, 628] width 44 height 27
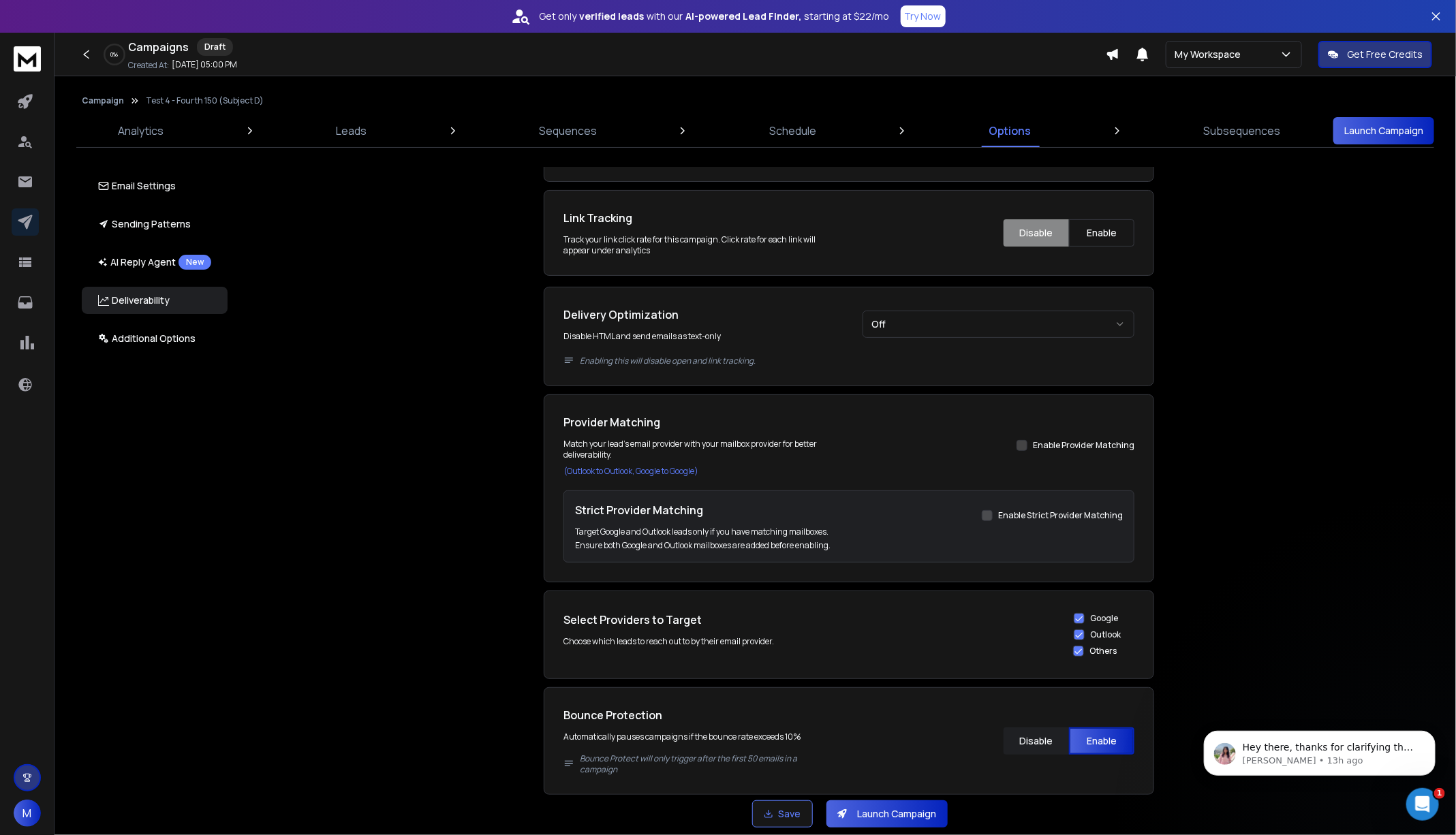
scroll to position [1615, 0]
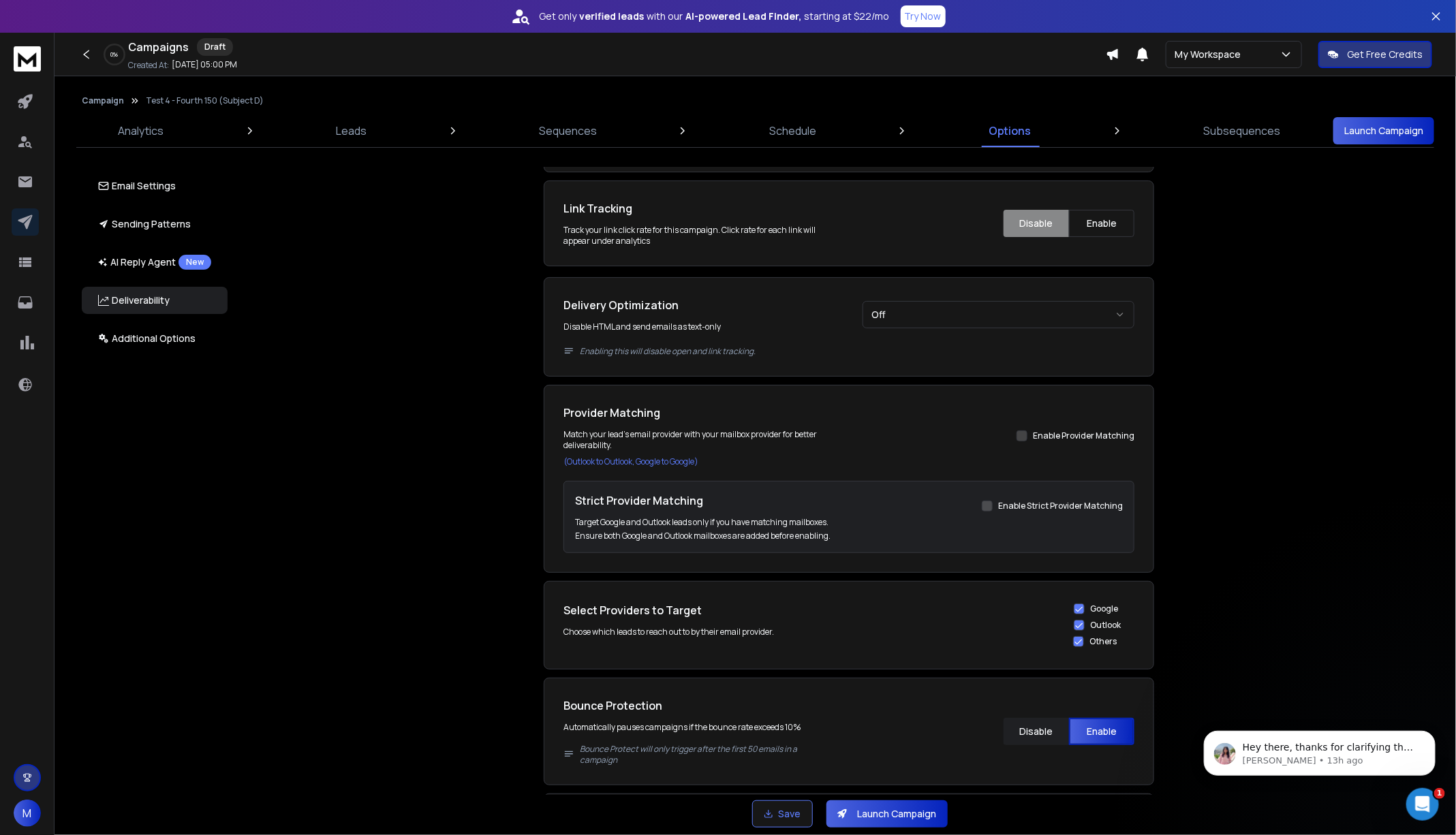
click at [728, 430] on button "Enable Provider Matching" at bounding box center [1022, 435] width 11 height 11
click at [728, 811] on button "Save" at bounding box center [782, 814] width 61 height 27
click at [95, 57] on button at bounding box center [86, 55] width 17 height 27
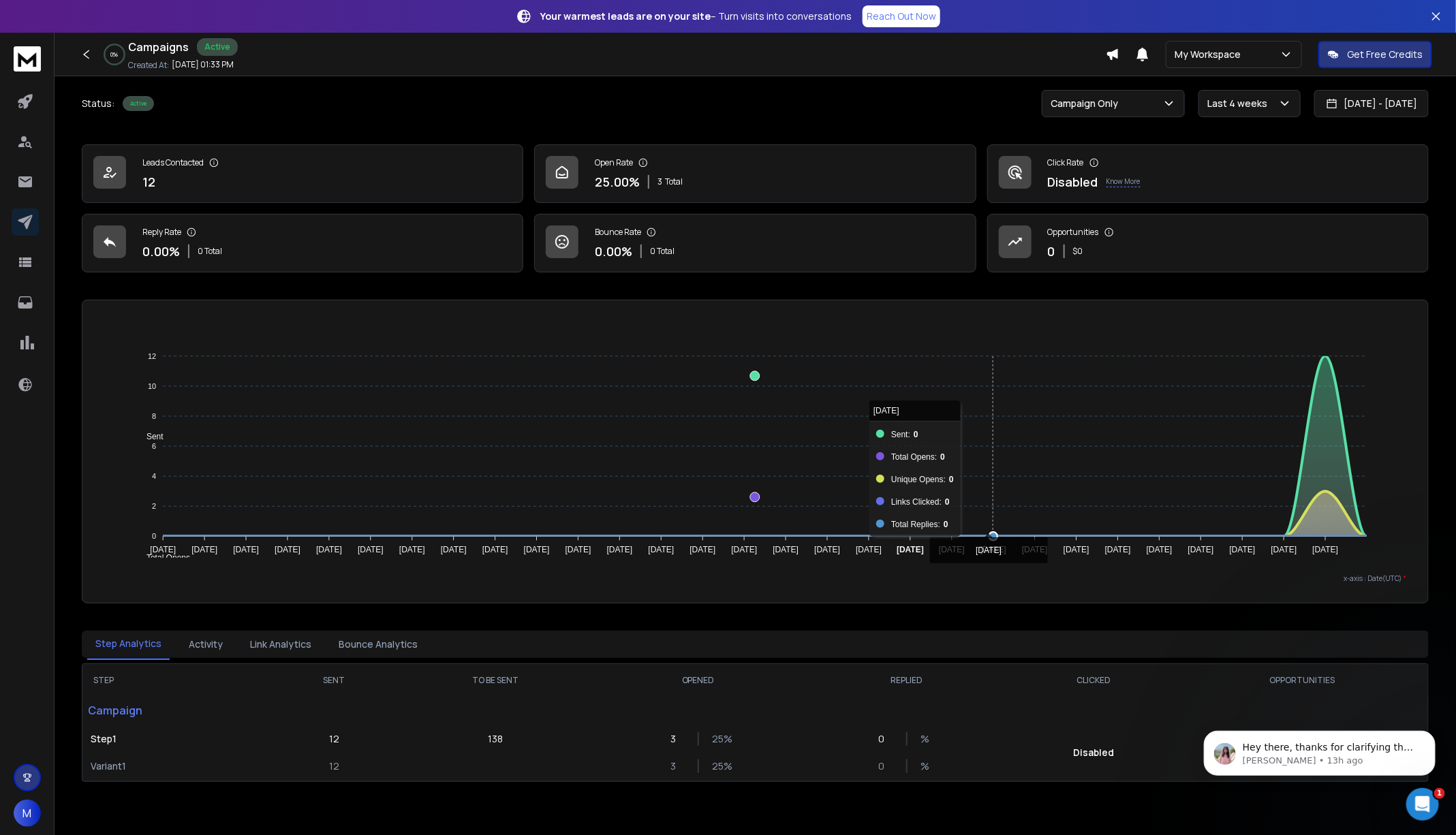
scroll to position [185, 0]
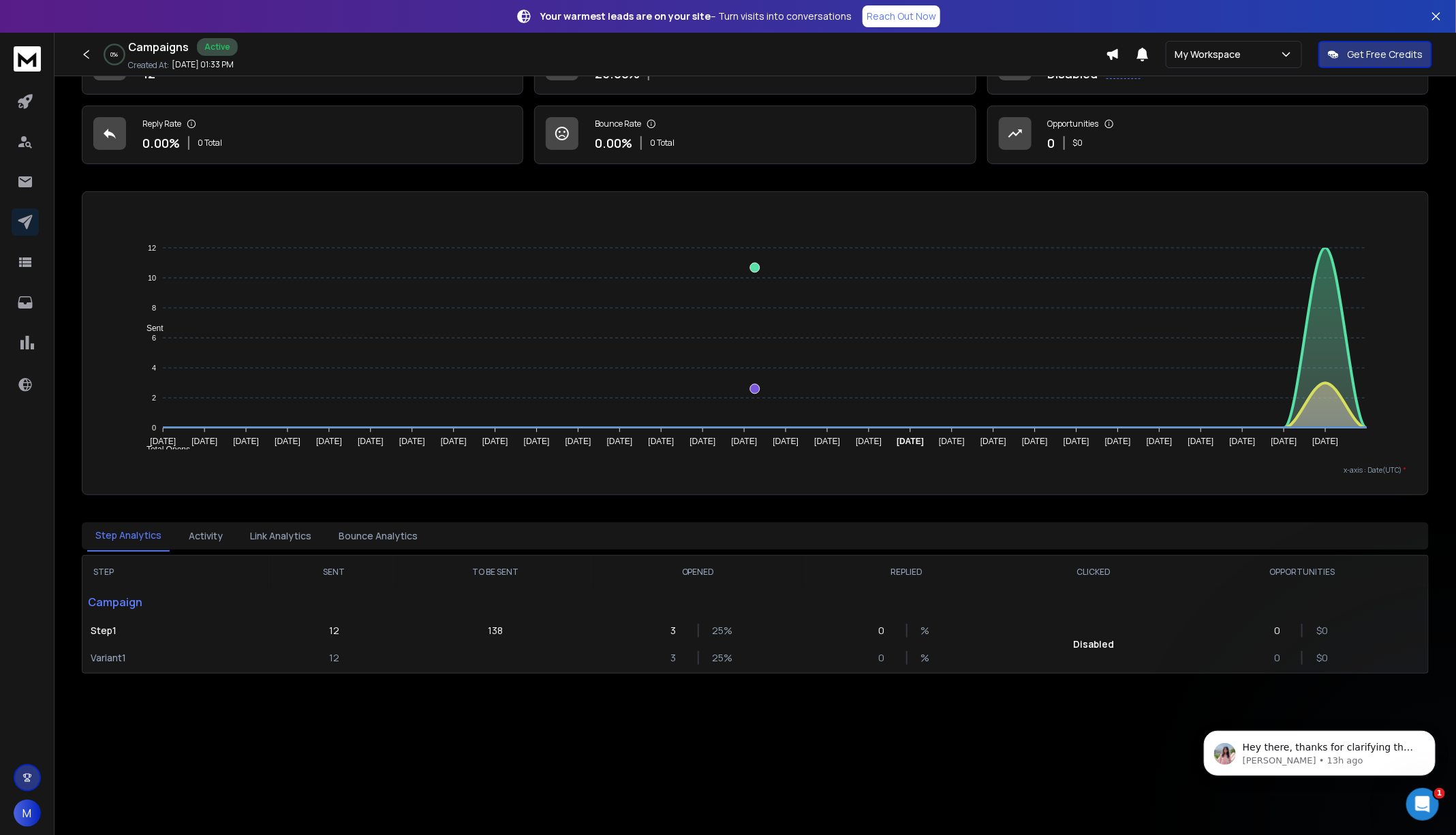
click at [212, 524] on button "Activity" at bounding box center [206, 535] width 50 height 30
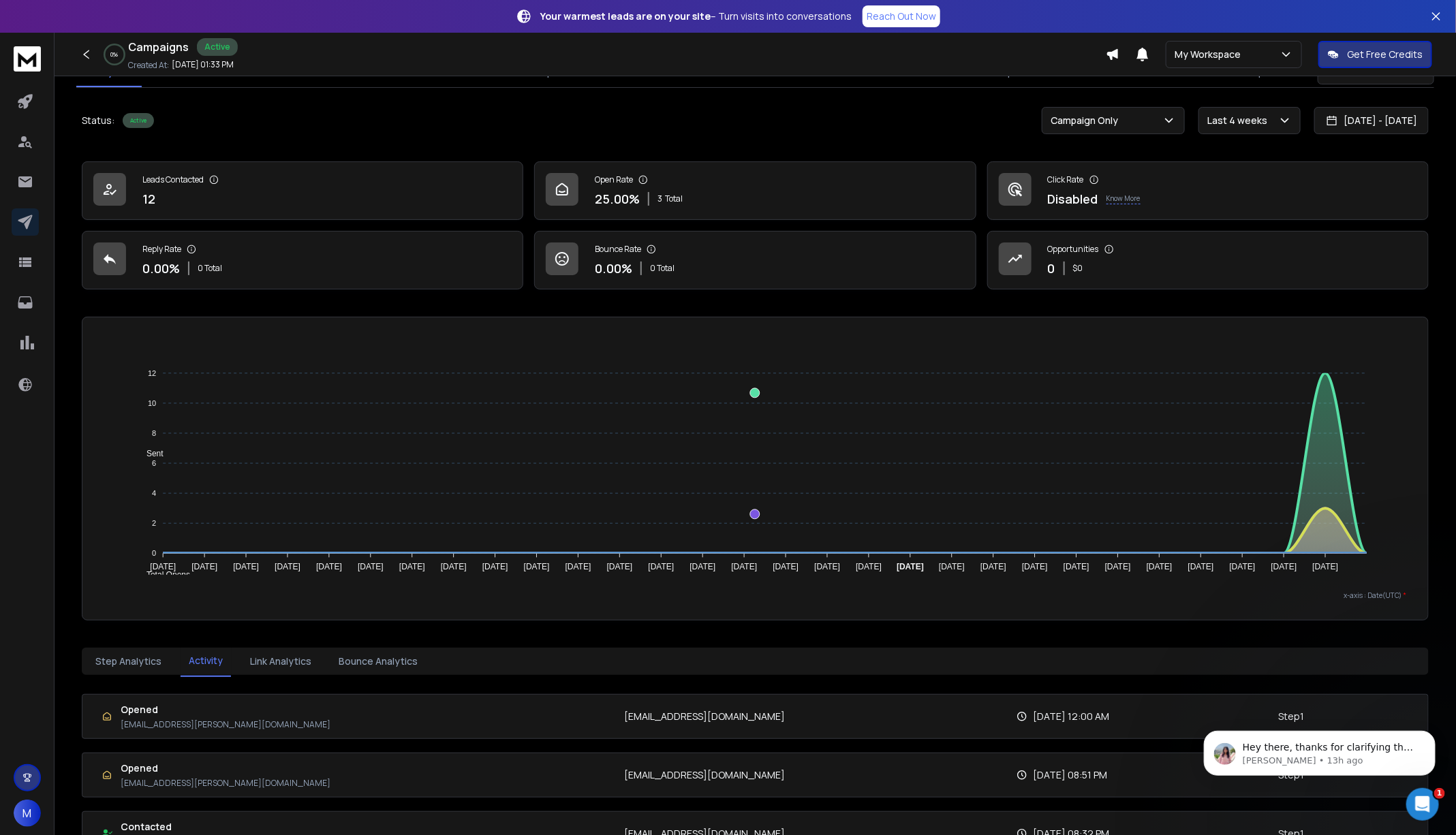
scroll to position [0, 0]
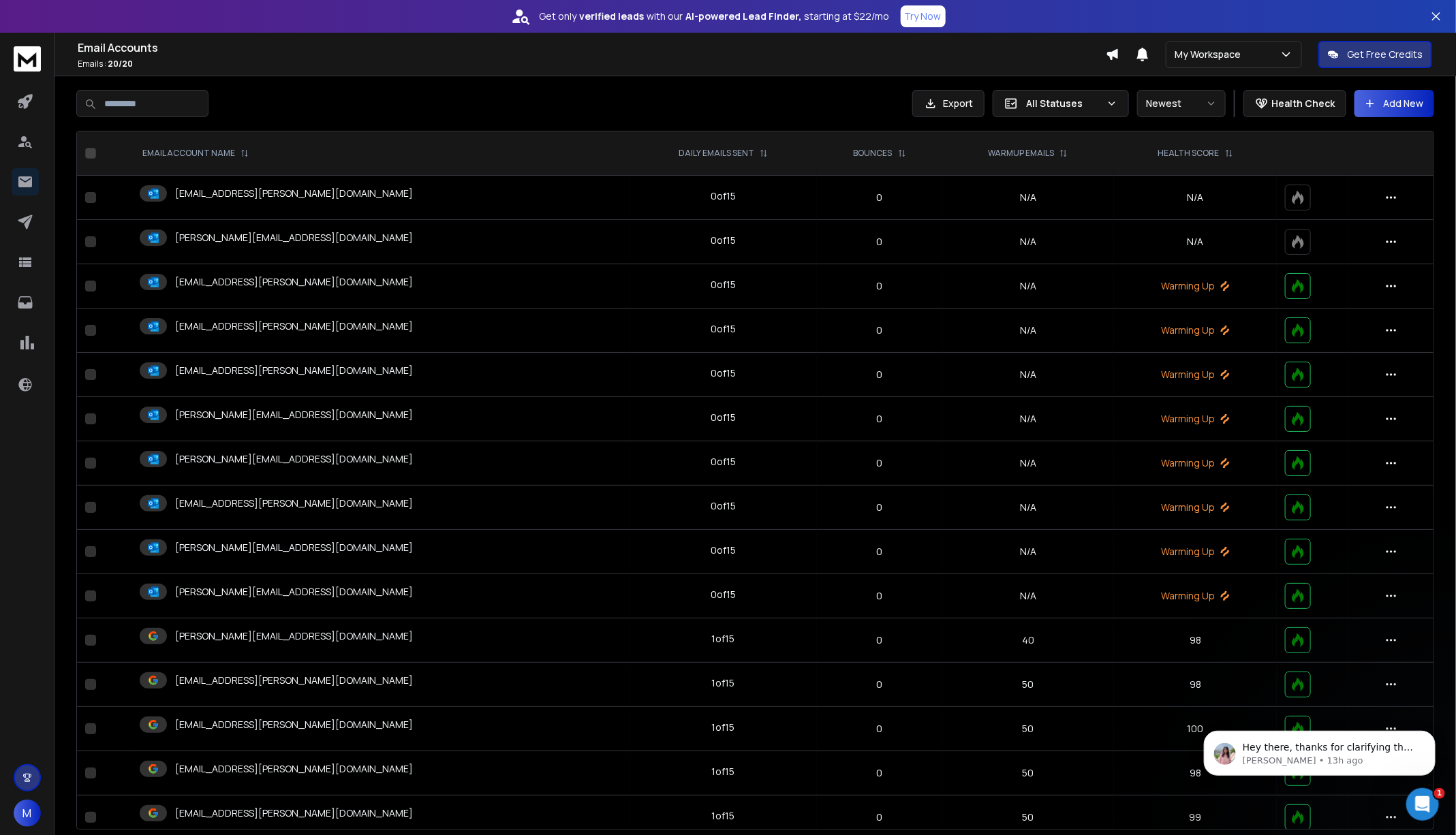
click at [1298, 237] on icon at bounding box center [1298, 242] width 13 height 13
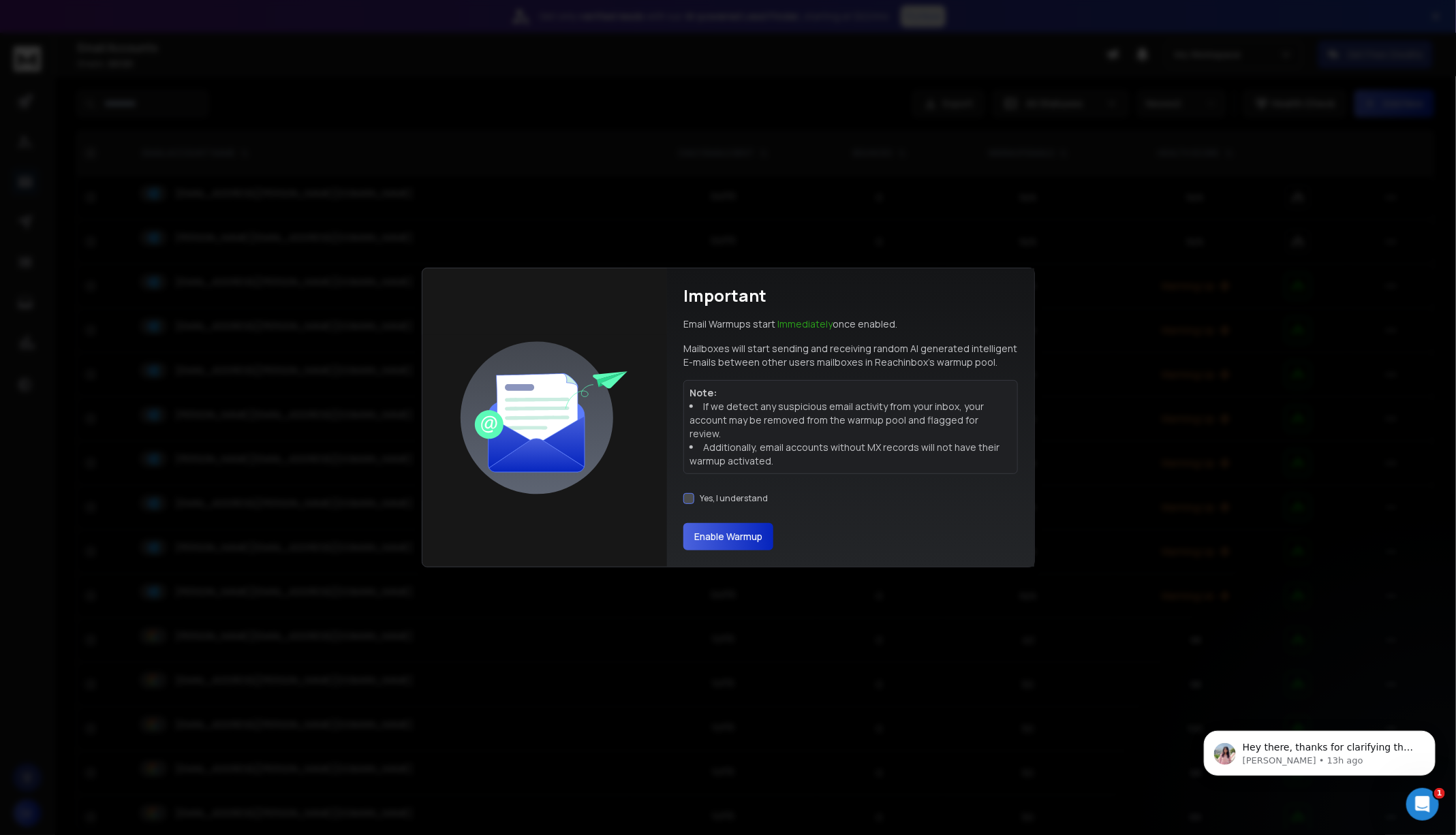
click at [688, 494] on button "Yes, I understand" at bounding box center [688, 498] width 11 height 11
click at [707, 525] on button "Enable Warmup" at bounding box center [728, 537] width 90 height 27
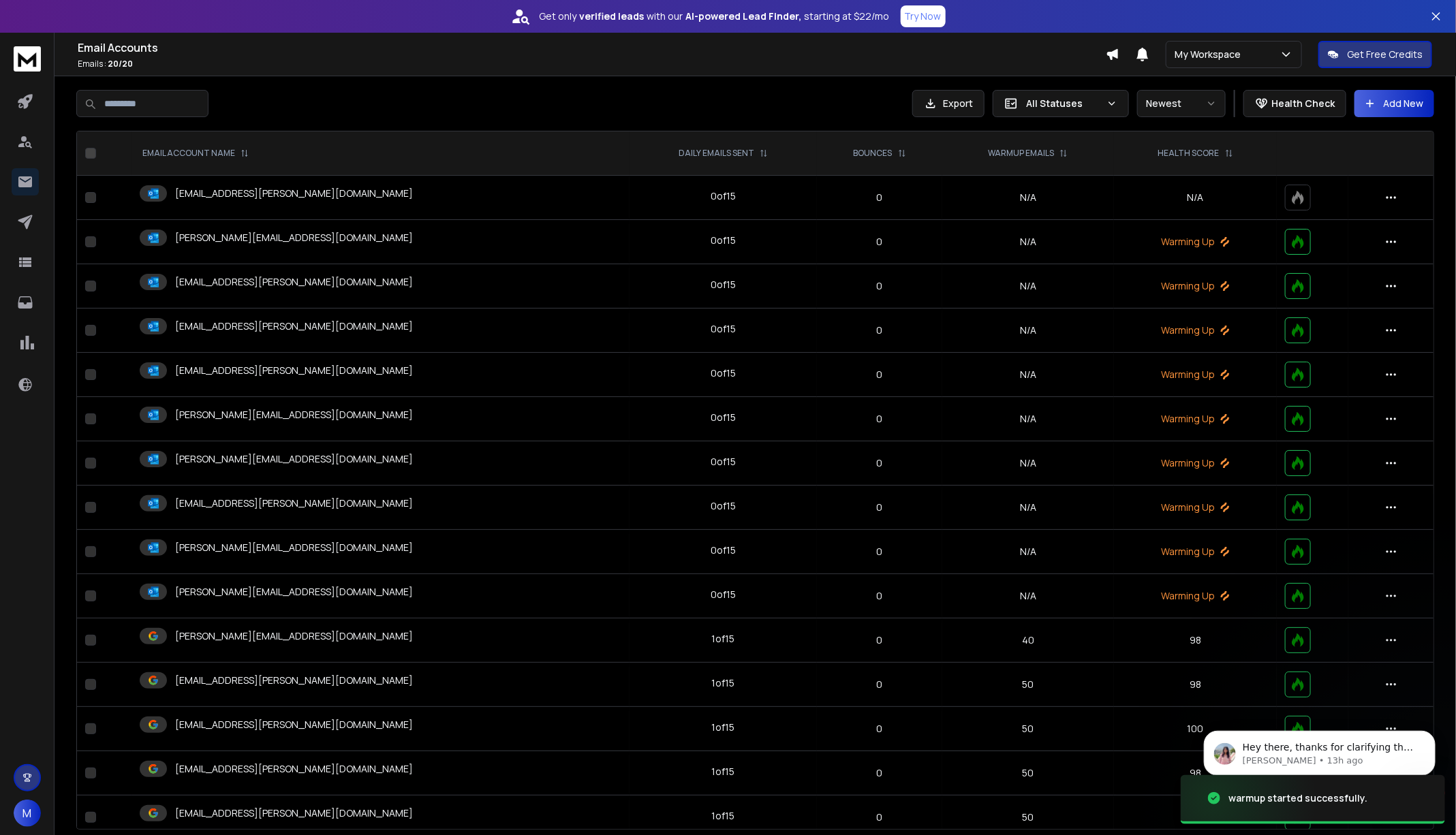
click at [1296, 191] on icon at bounding box center [1298, 198] width 13 height 13
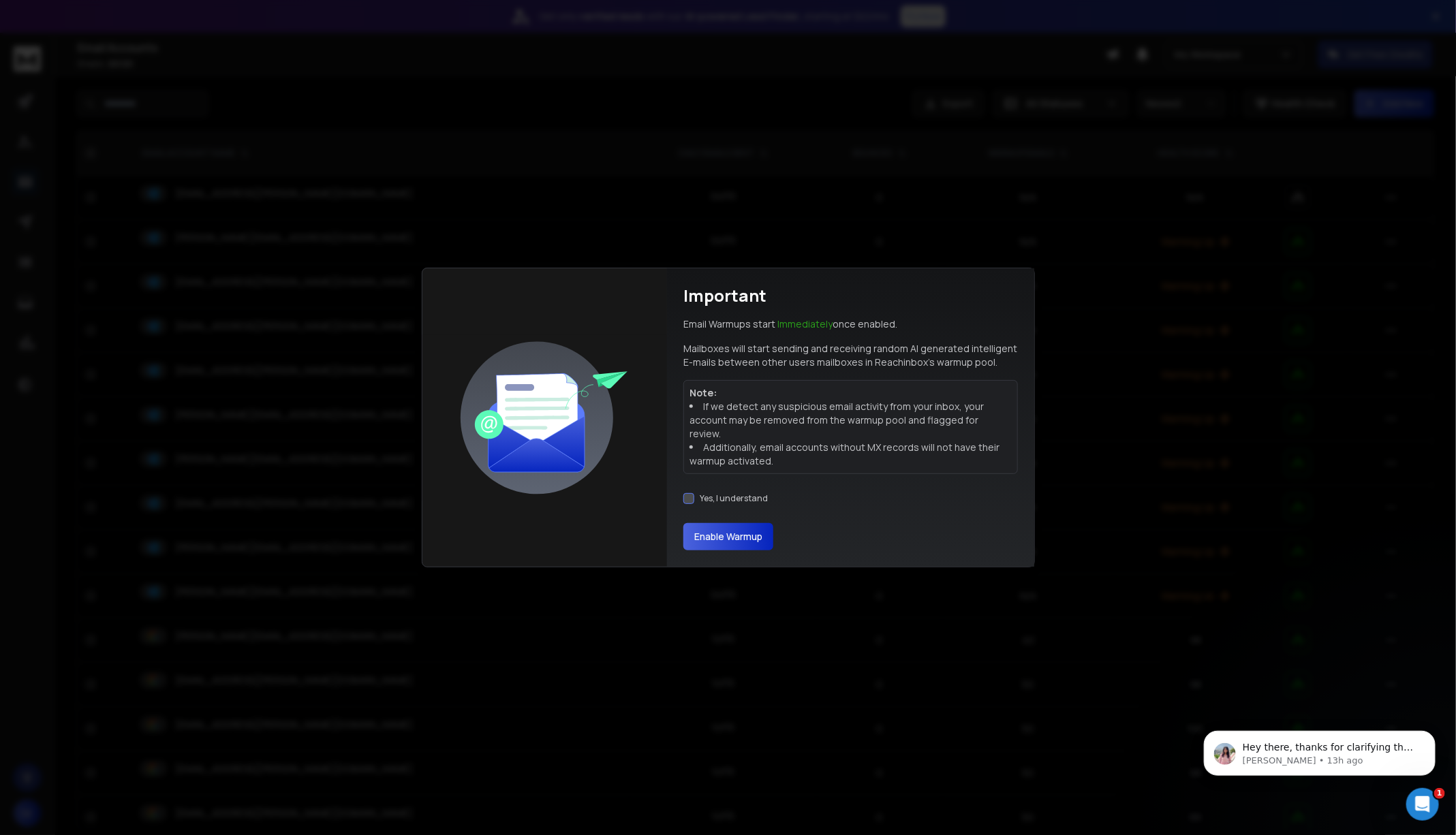
click at [687, 495] on button "Yes, I understand" at bounding box center [688, 498] width 11 height 11
click at [720, 539] on button "Enable Warmup" at bounding box center [728, 537] width 90 height 27
